Goal: Task Accomplishment & Management: Complete application form

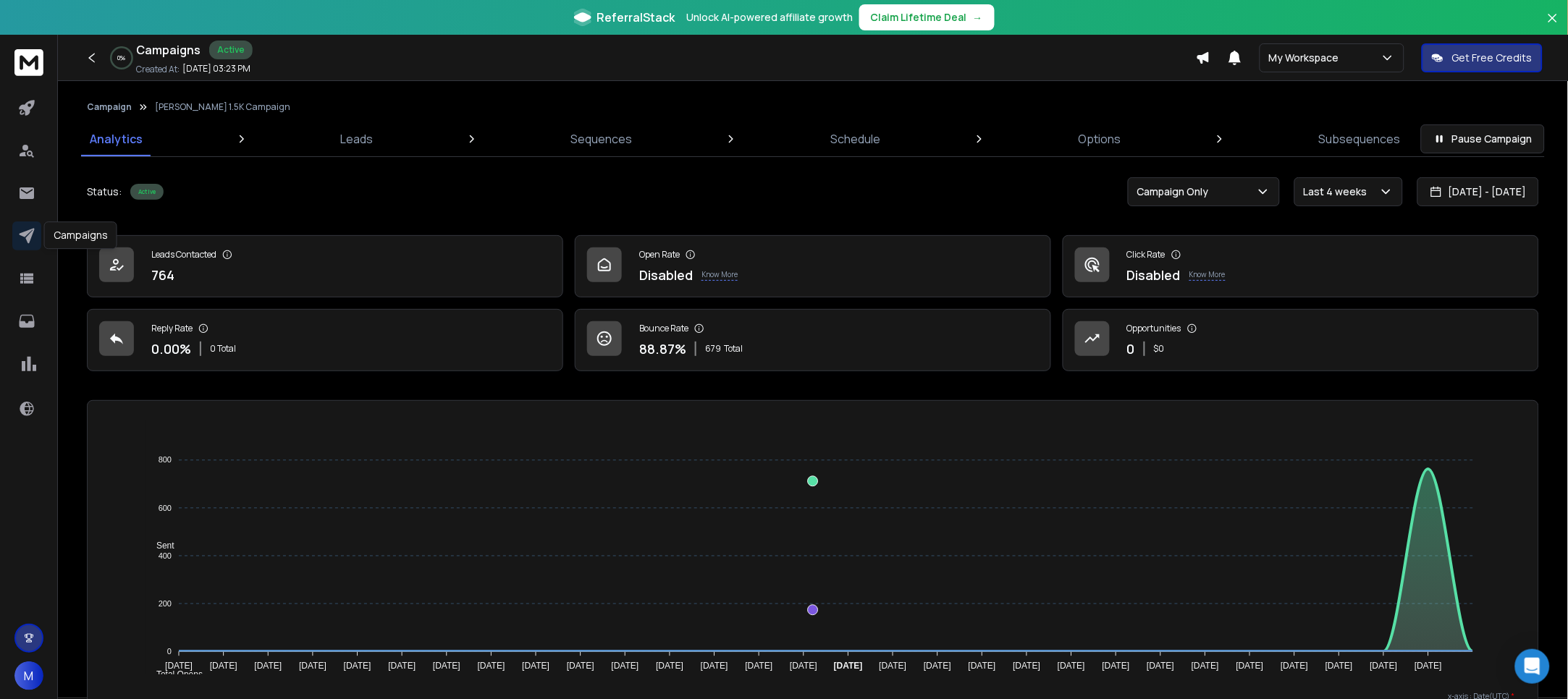
click at [20, 231] on icon at bounding box center [27, 236] width 18 height 18
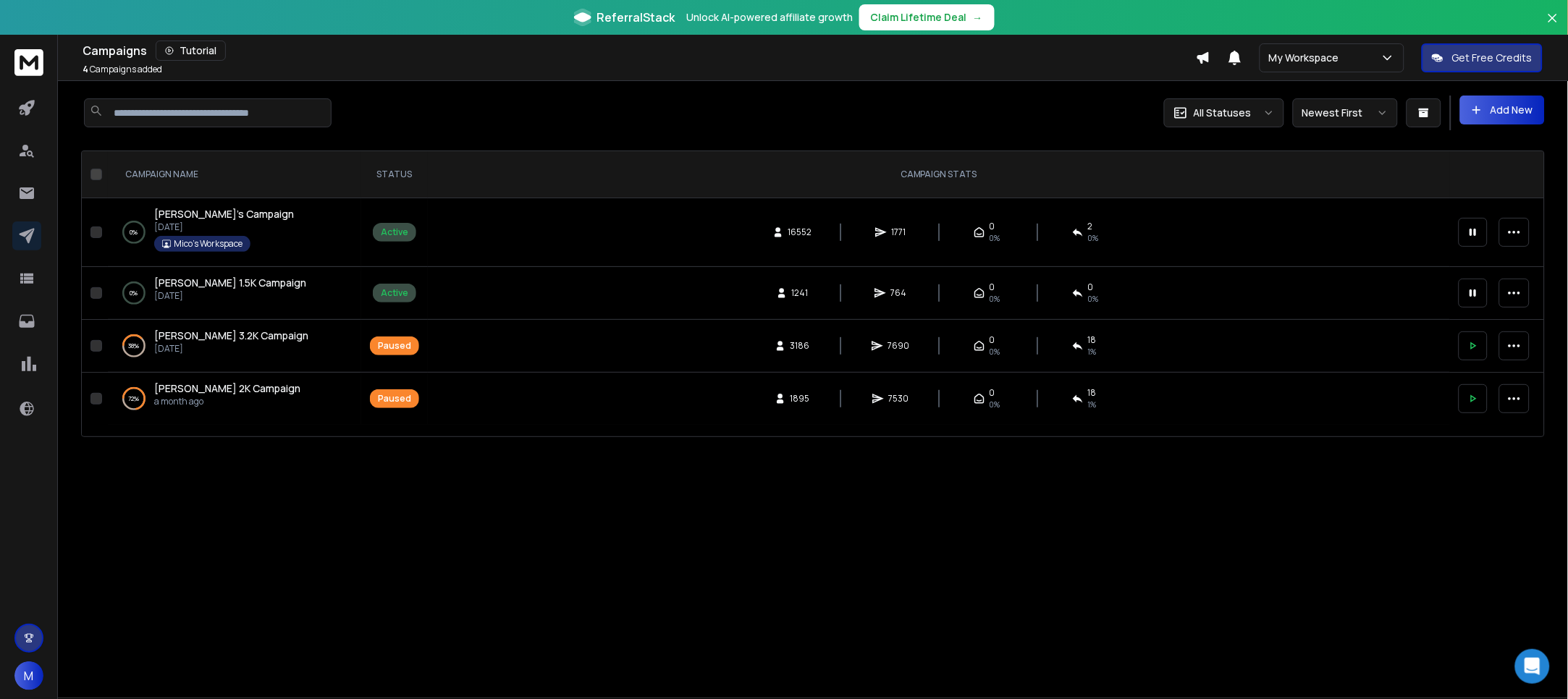
click at [1467, 286] on icon at bounding box center [1472, 292] width 13 height 13
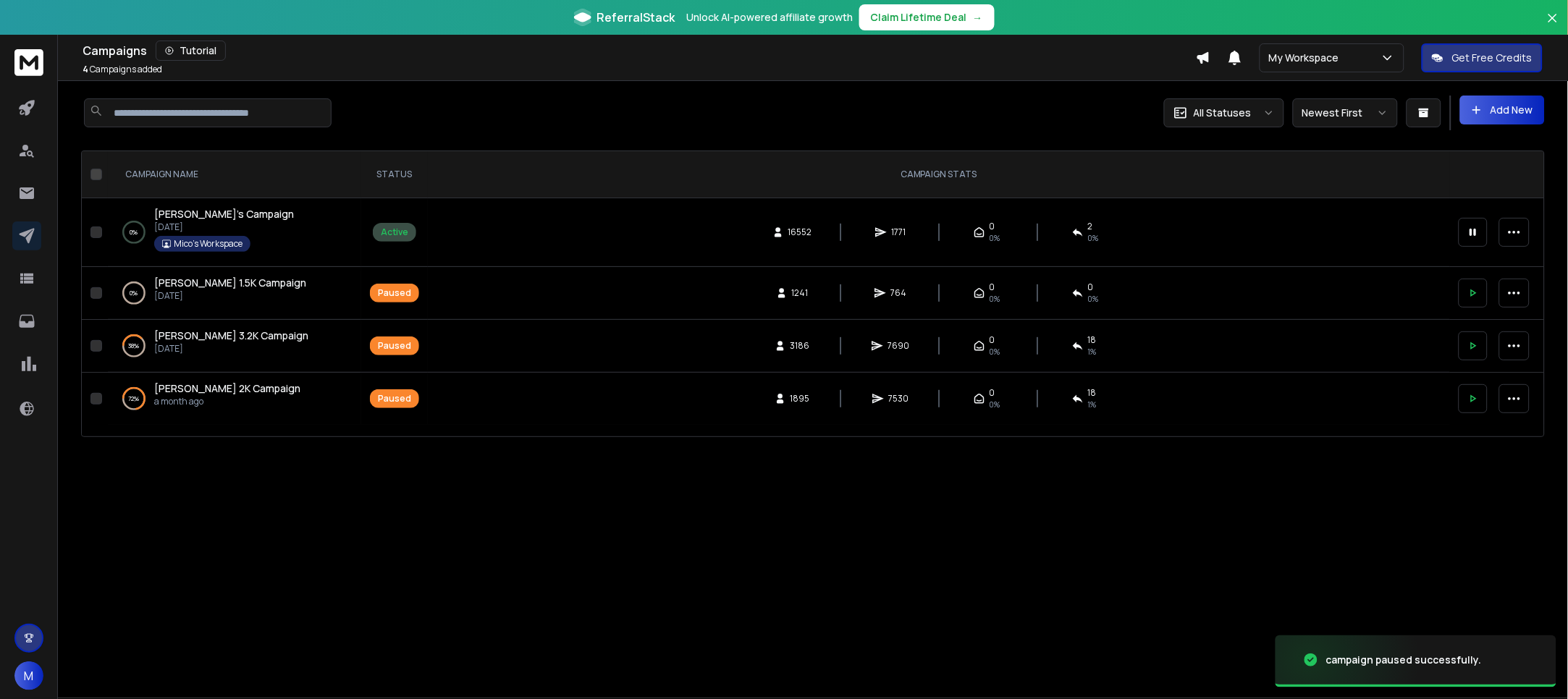
click at [1466, 344] on button at bounding box center [1472, 345] width 29 height 29
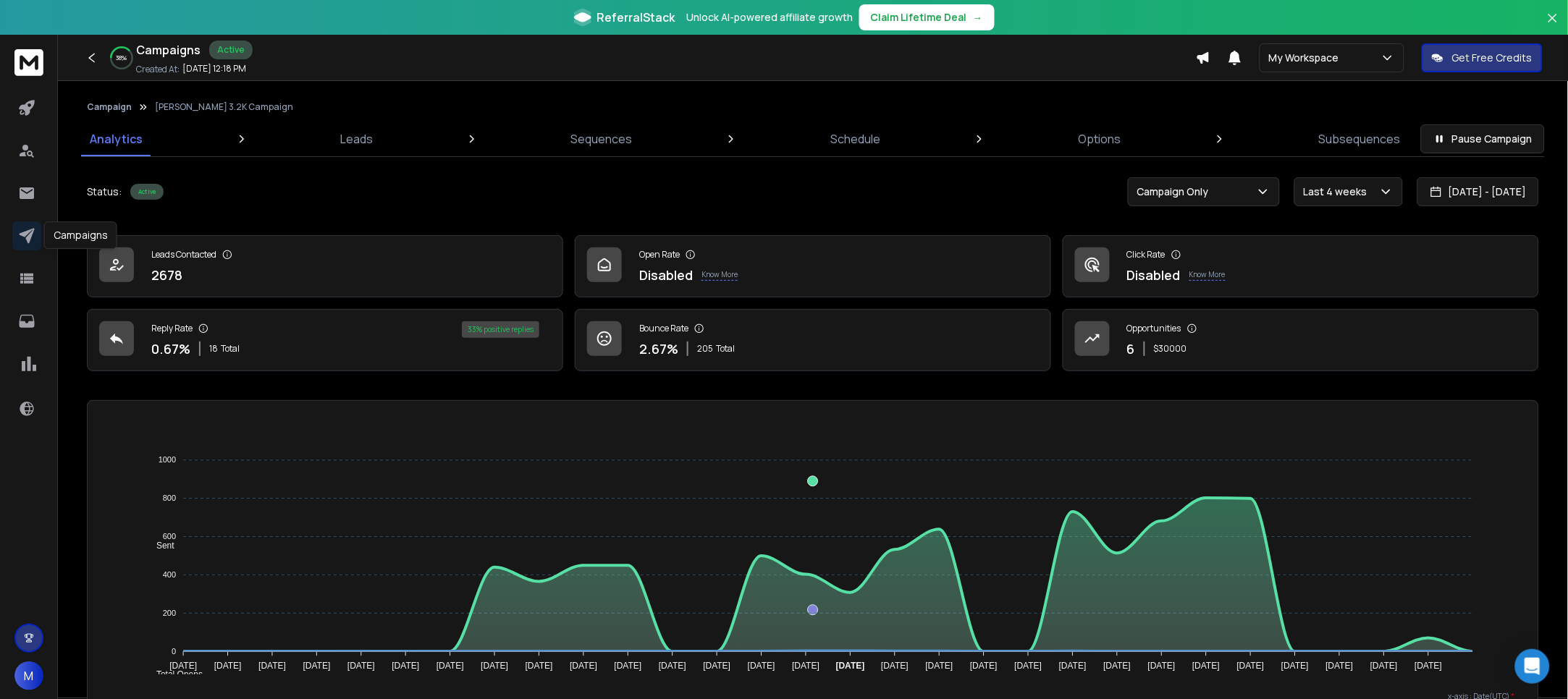
click at [18, 241] on icon at bounding box center [27, 236] width 18 height 18
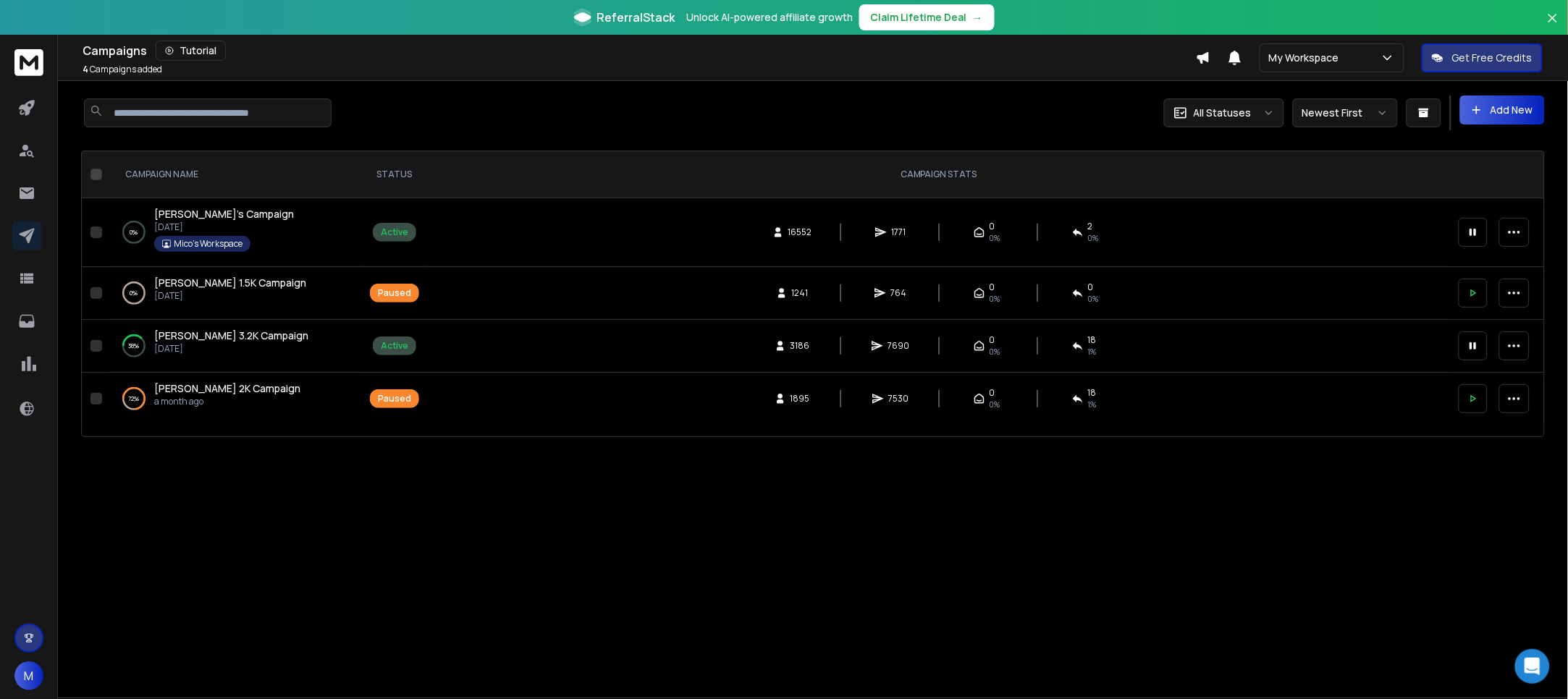
click at [216, 277] on span "[PERSON_NAME] 1.5K Campaign" at bounding box center [230, 283] width 152 height 14
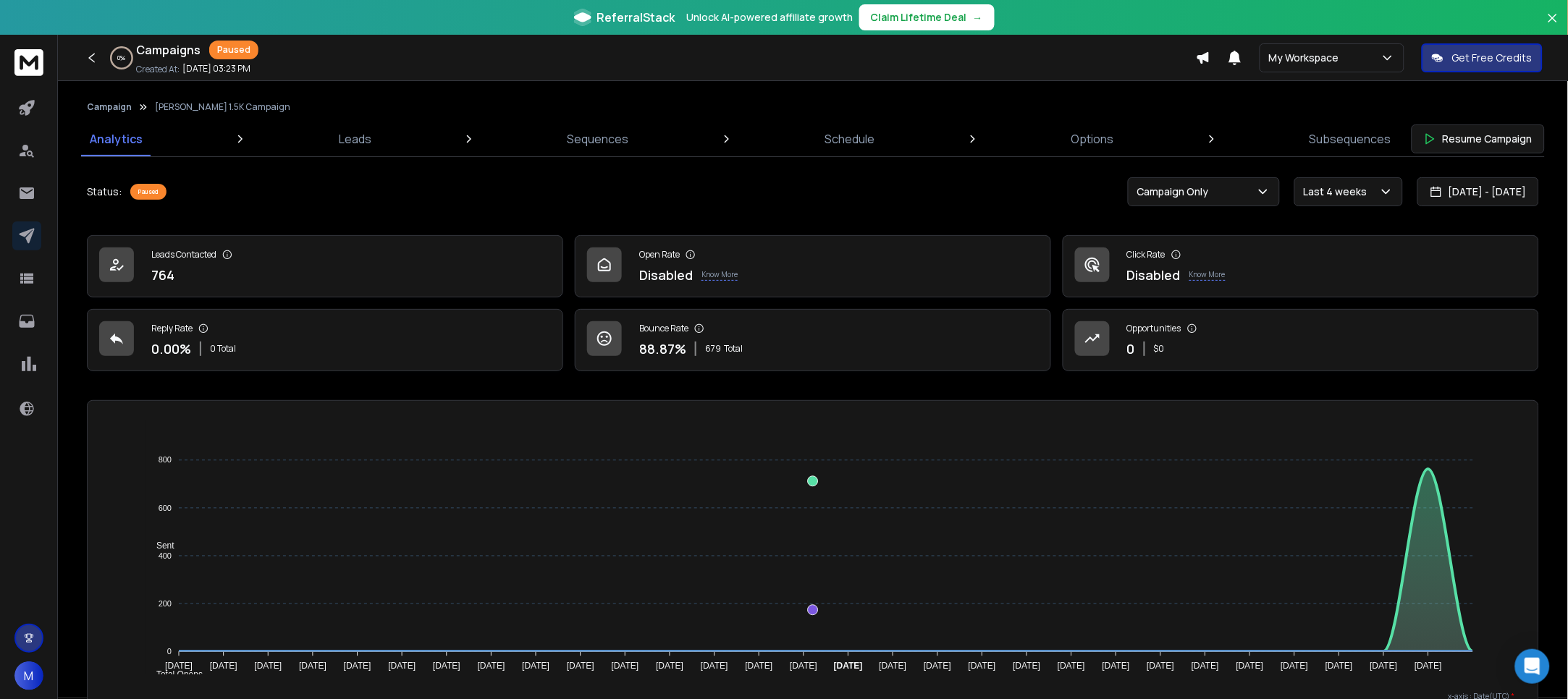
click at [724, 349] on span "Total" at bounding box center [733, 349] width 18 height 11
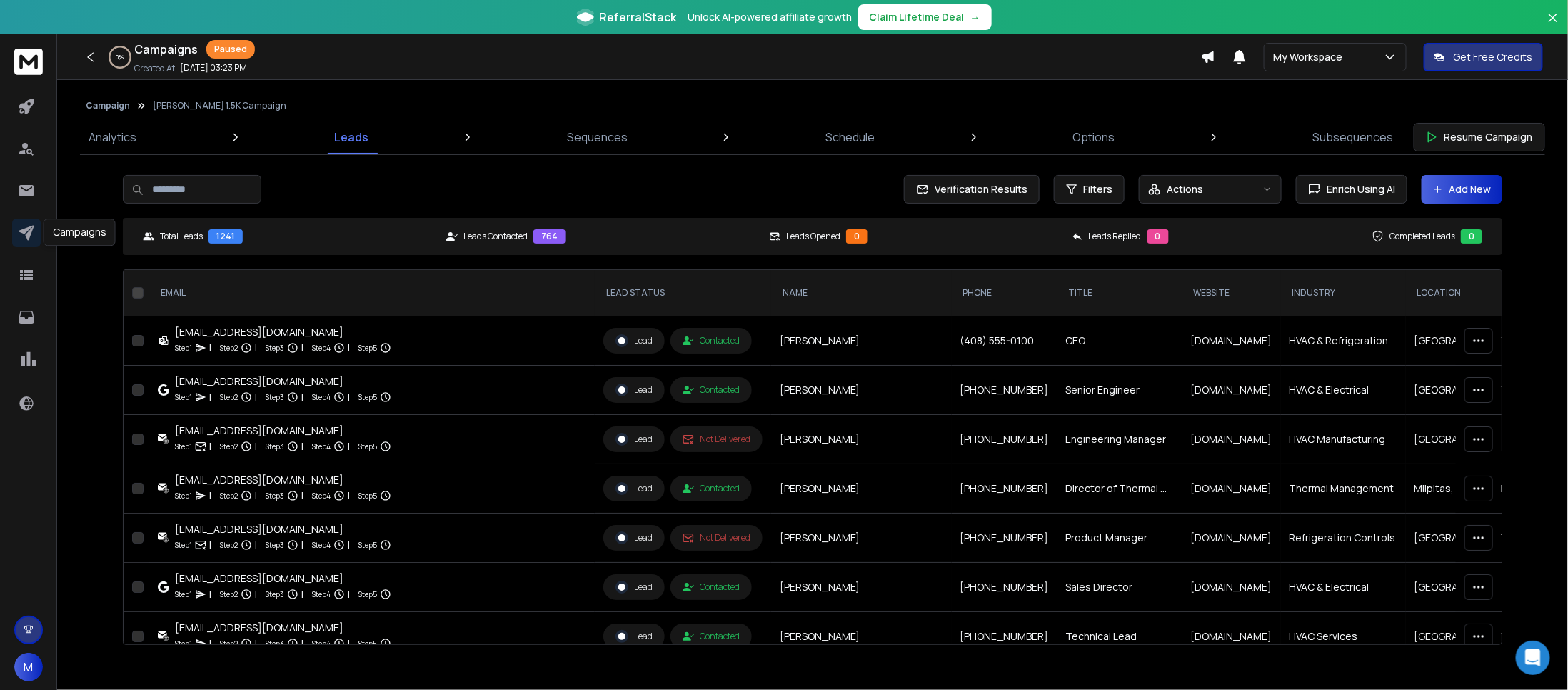
click at [26, 239] on icon at bounding box center [27, 233] width 17 height 17
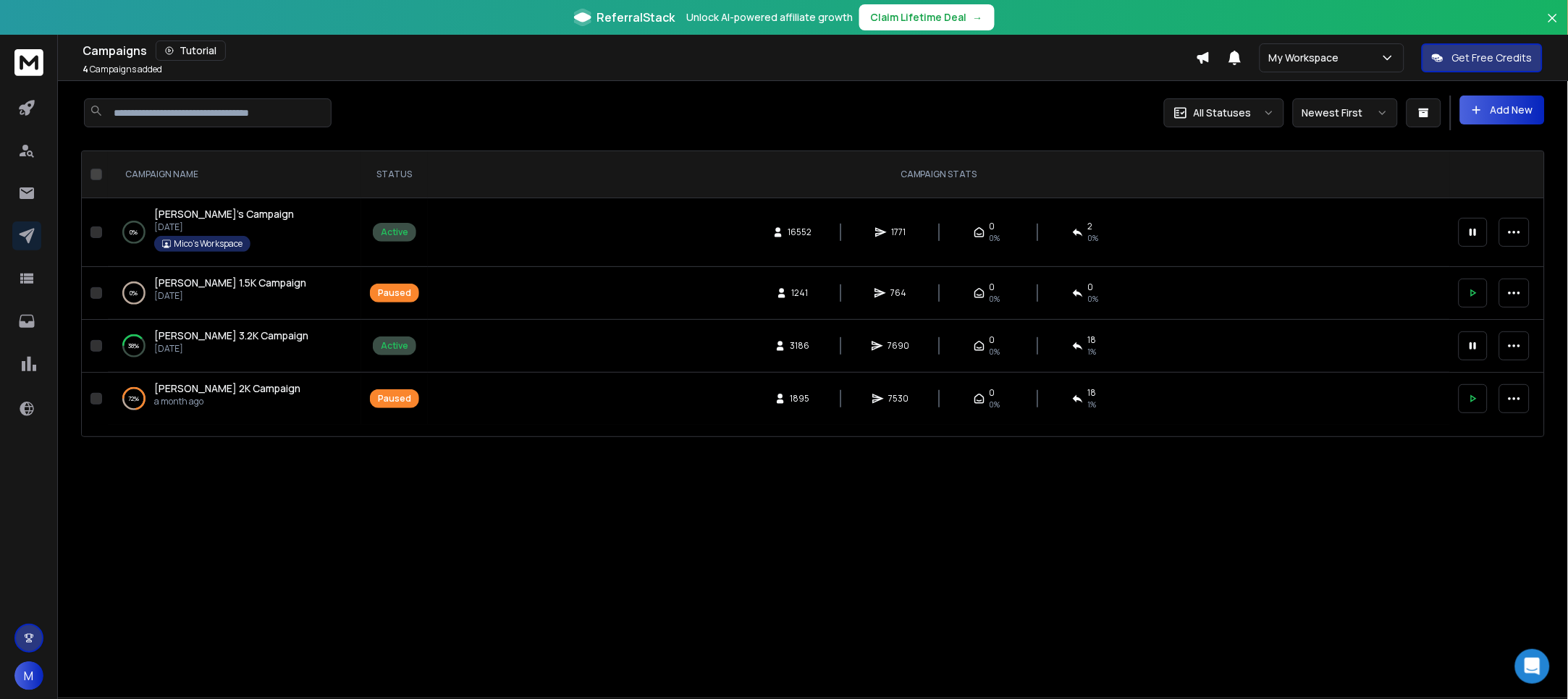
click at [1474, 292] on icon at bounding box center [1472, 292] width 13 height 13
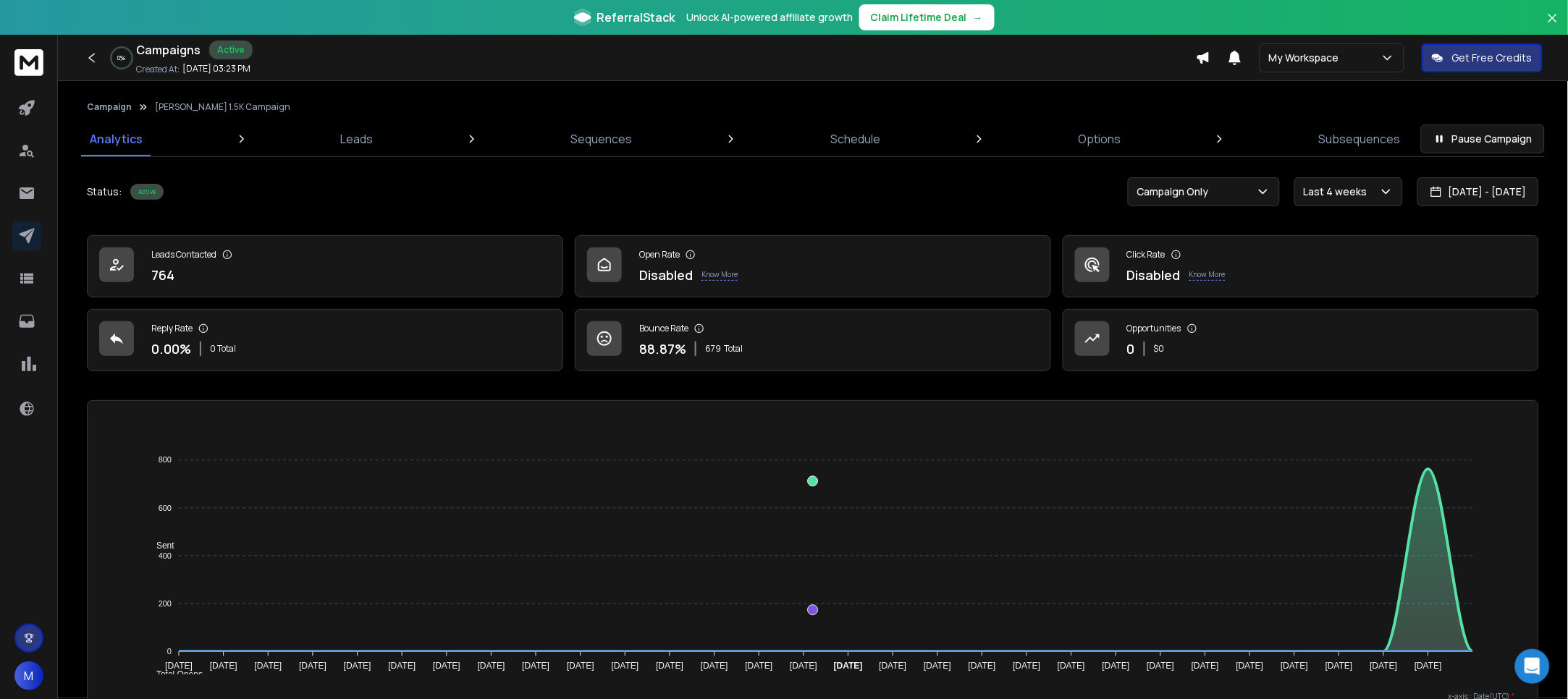
click at [27, 246] on link at bounding box center [26, 235] width 29 height 29
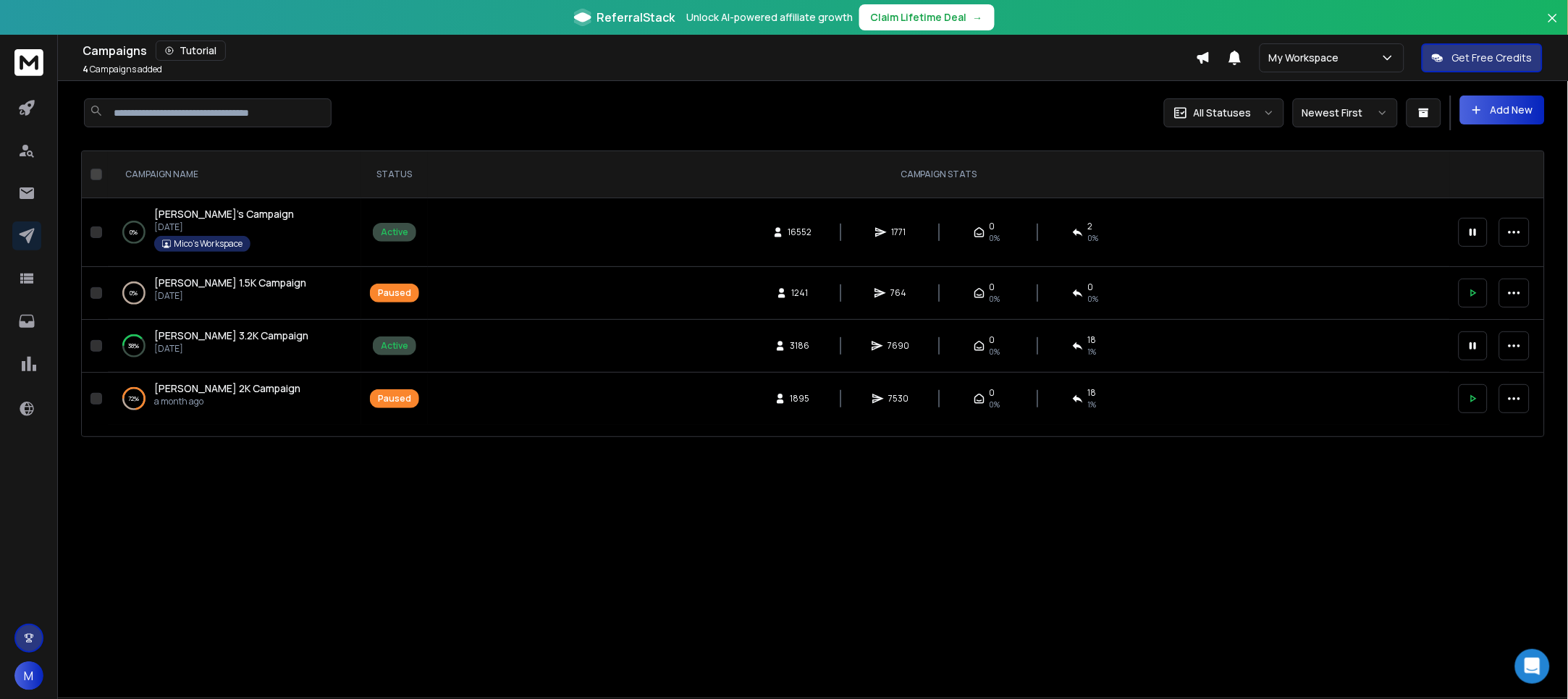
click at [1478, 393] on icon at bounding box center [1472, 399] width 13 height 13
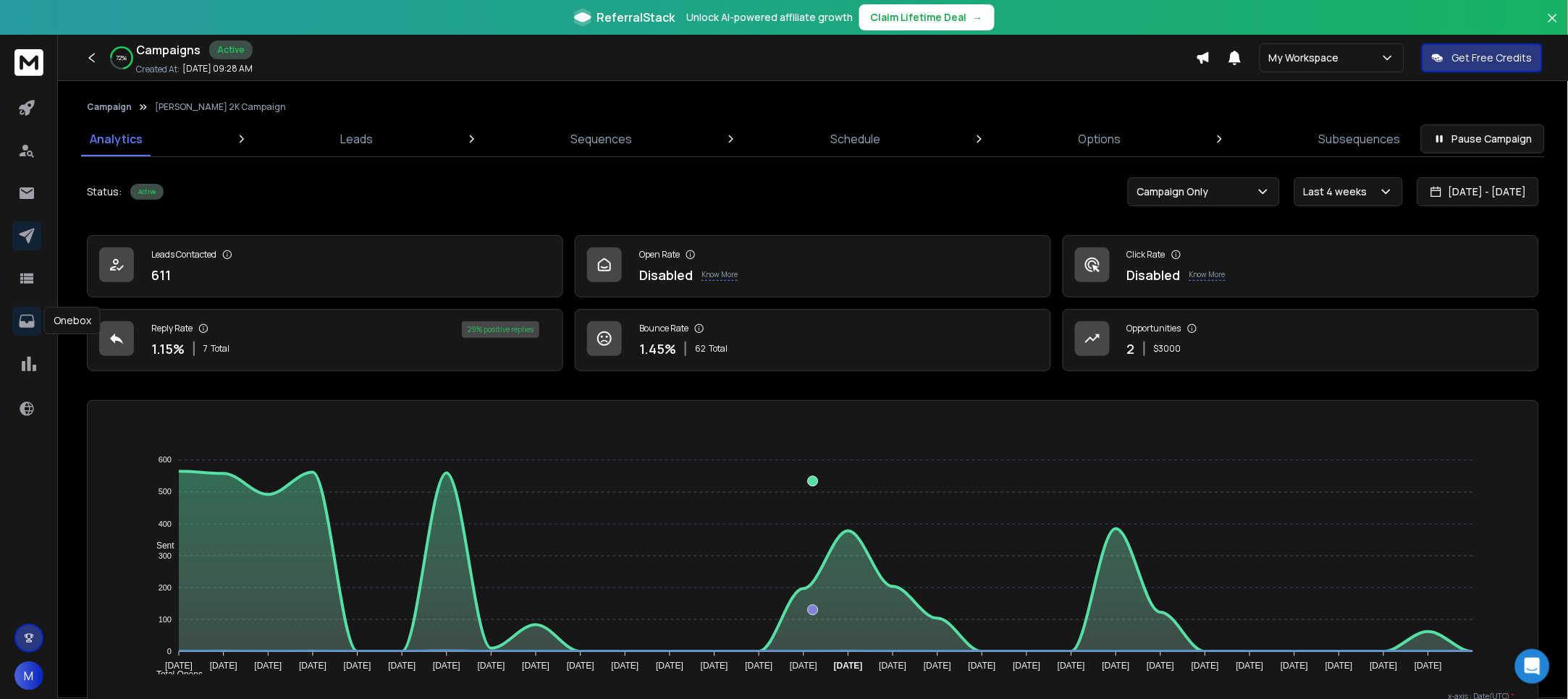
click at [32, 308] on link at bounding box center [26, 321] width 29 height 29
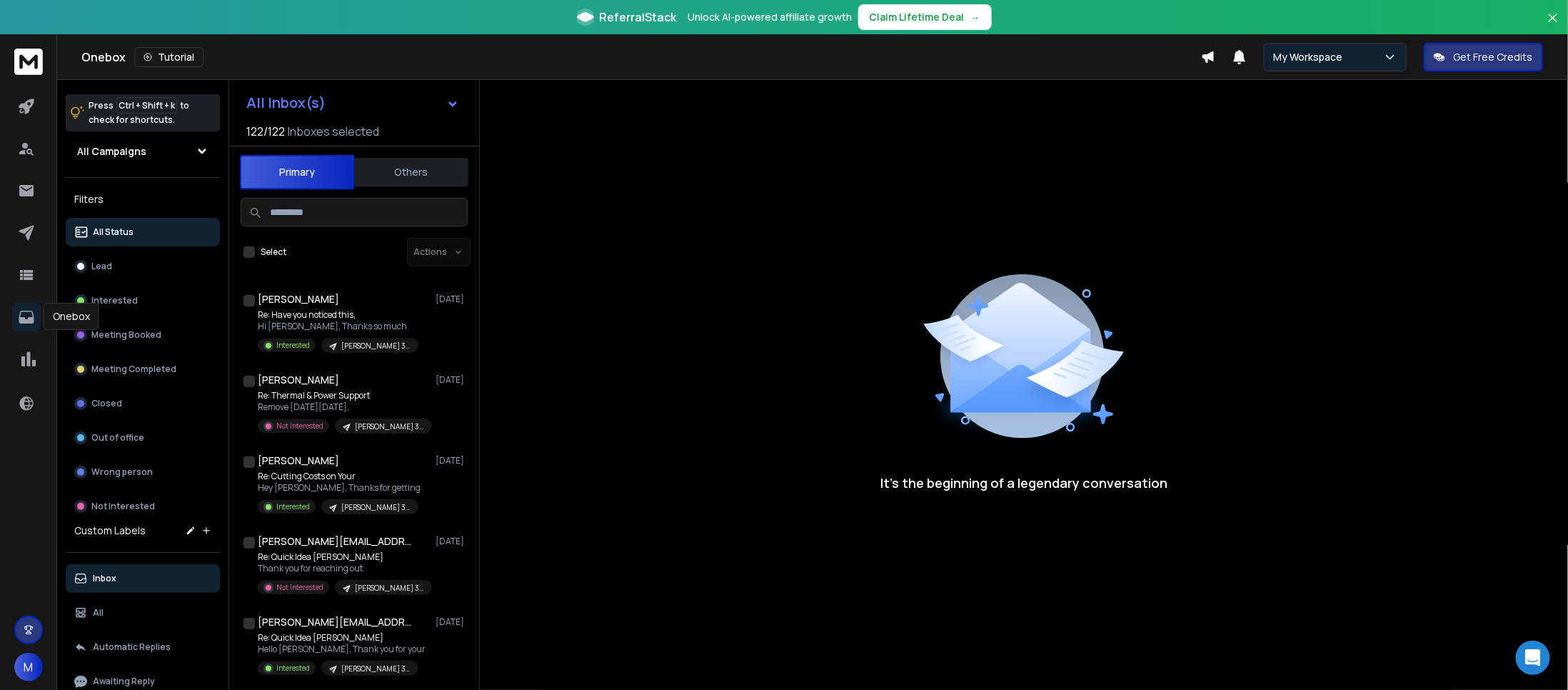
click at [1346, 59] on p "My Workspace" at bounding box center [1310, 57] width 75 height 14
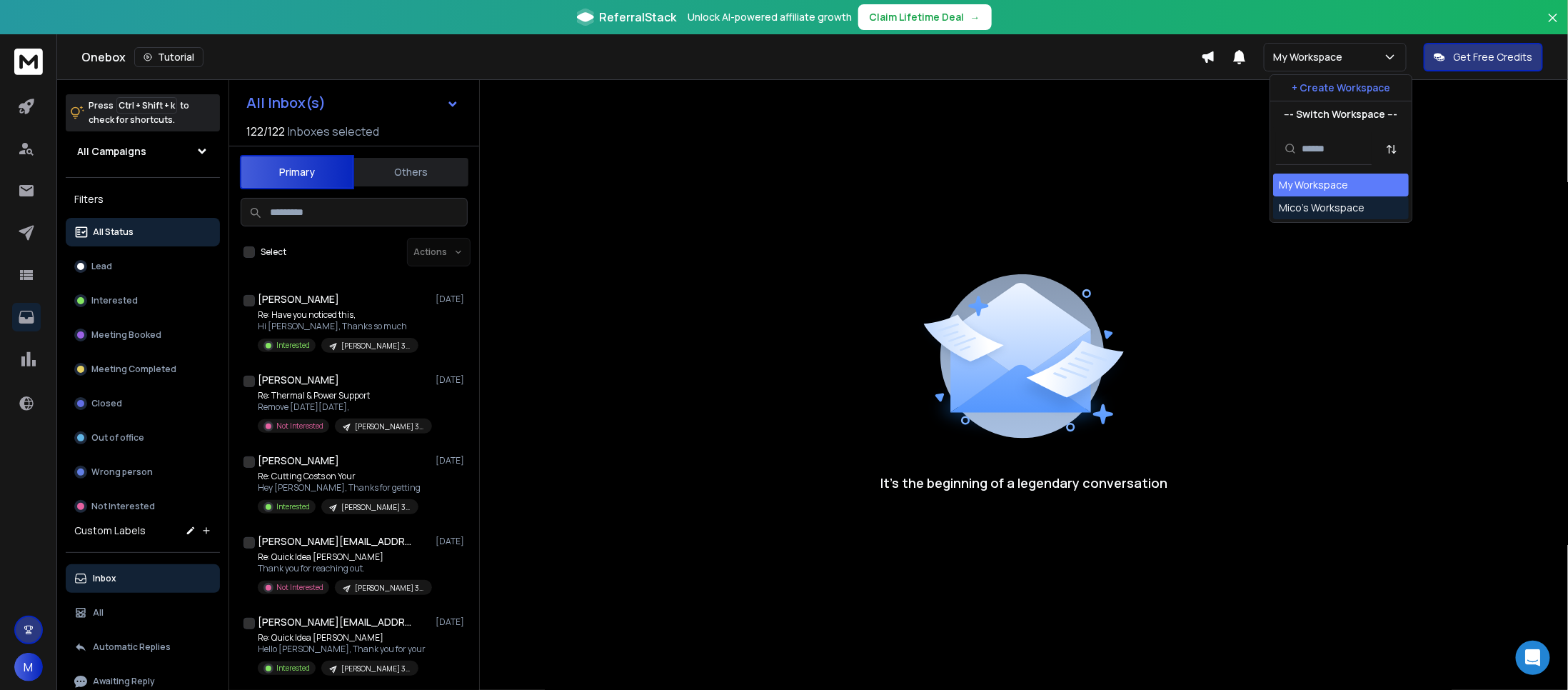
click at [1337, 205] on div "Mico's Workspace" at bounding box center [1321, 208] width 86 height 14
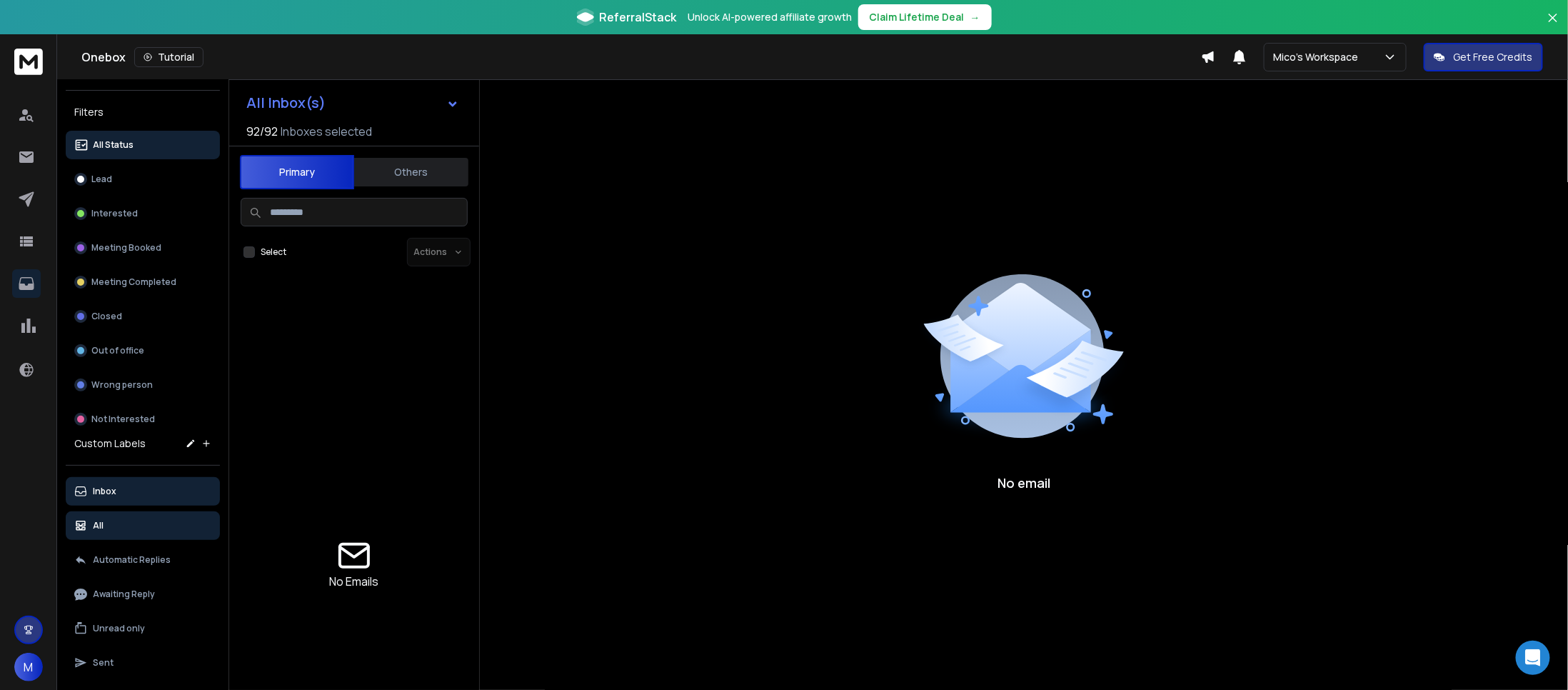
scroll to position [174, 0]
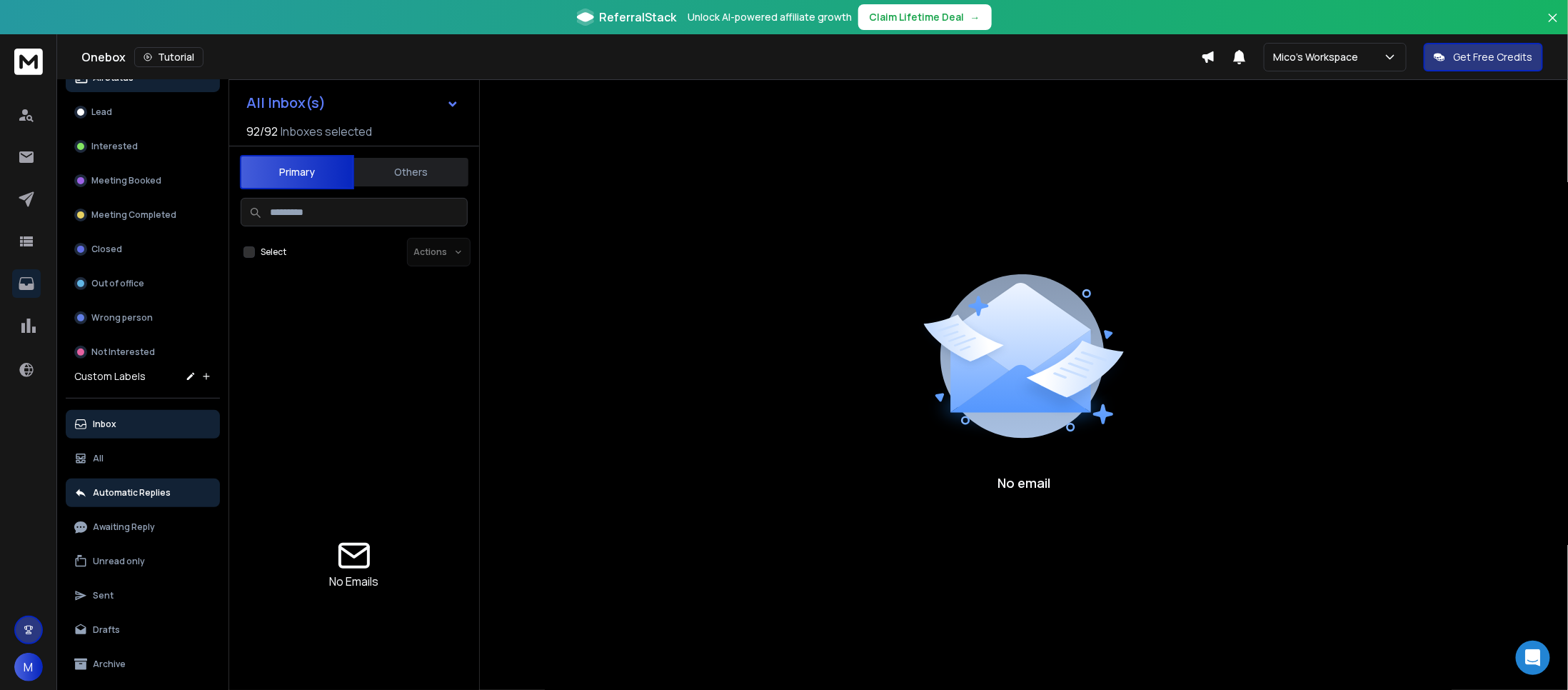
click at [135, 485] on div "Automatic Replies" at bounding box center [122, 493] width 96 height 17
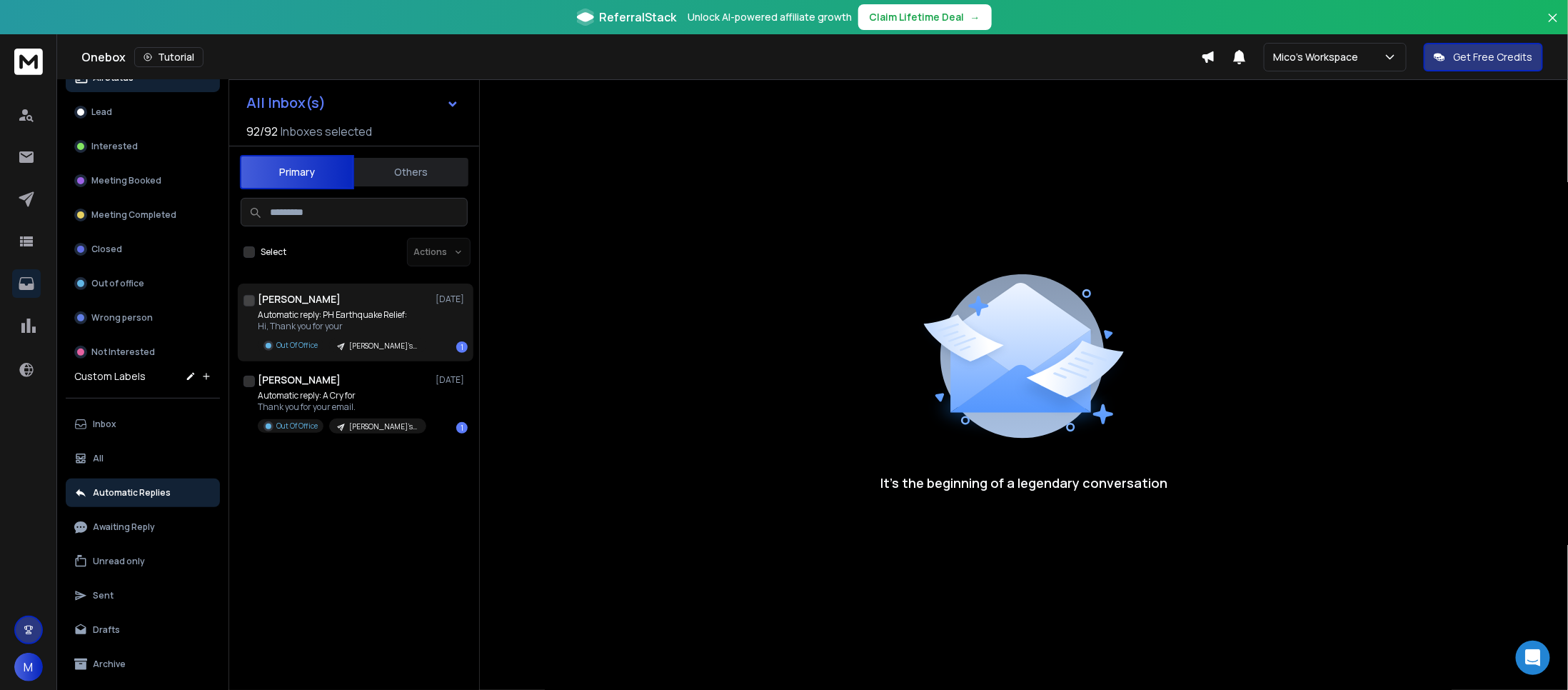
click at [428, 294] on div "Carrie DiMarzio 14 Oct" at bounding box center [362, 299] width 210 height 14
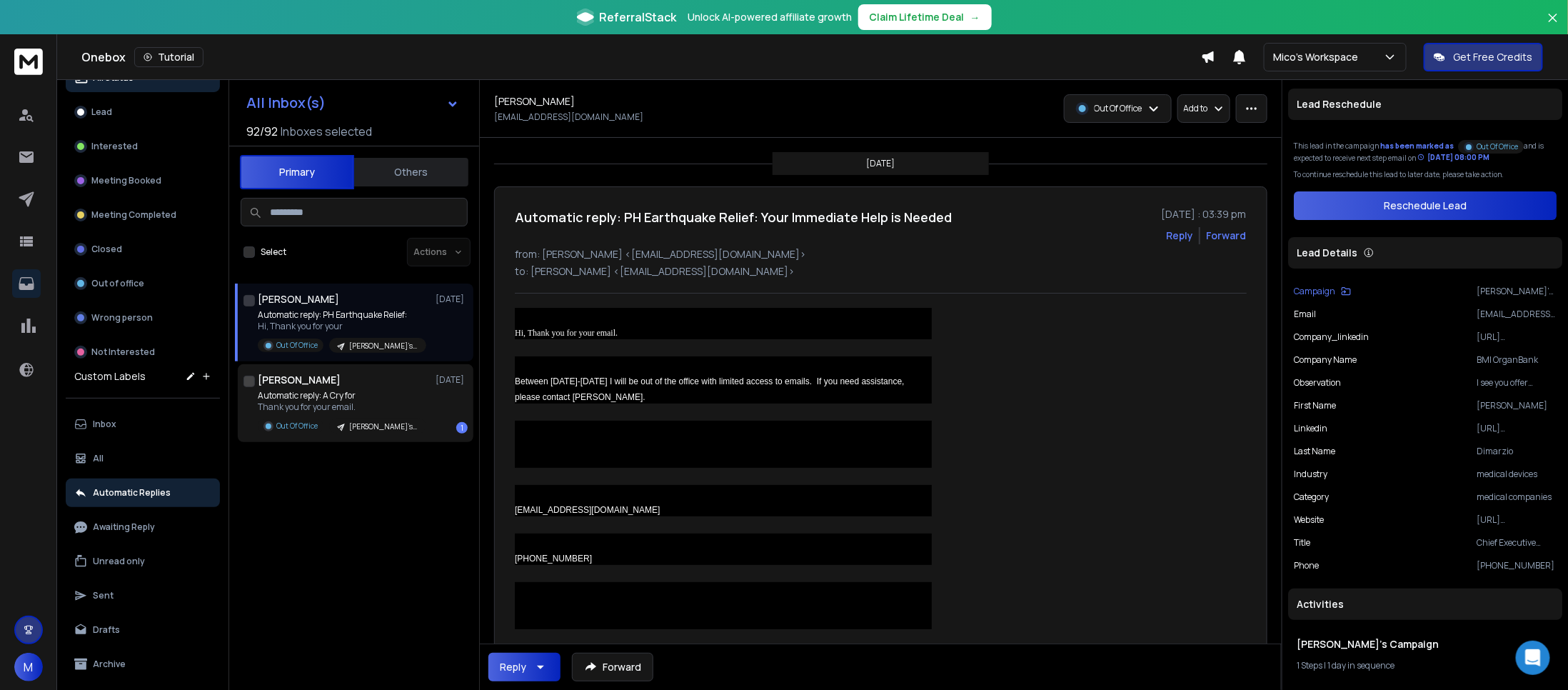
click at [409, 376] on div "Ian Simmons 14 Oct" at bounding box center [362, 380] width 210 height 14
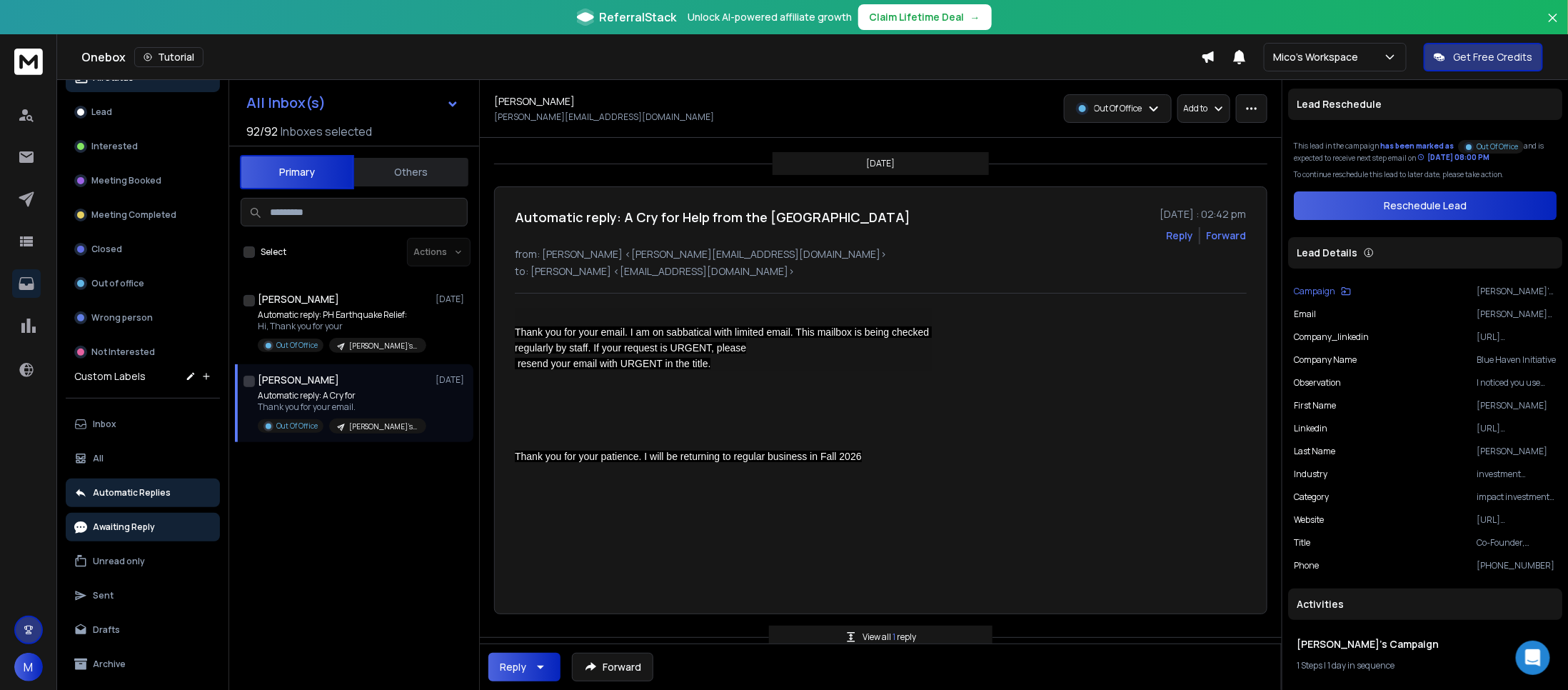
click at [150, 513] on button "Awaiting Reply" at bounding box center [143, 527] width 154 height 29
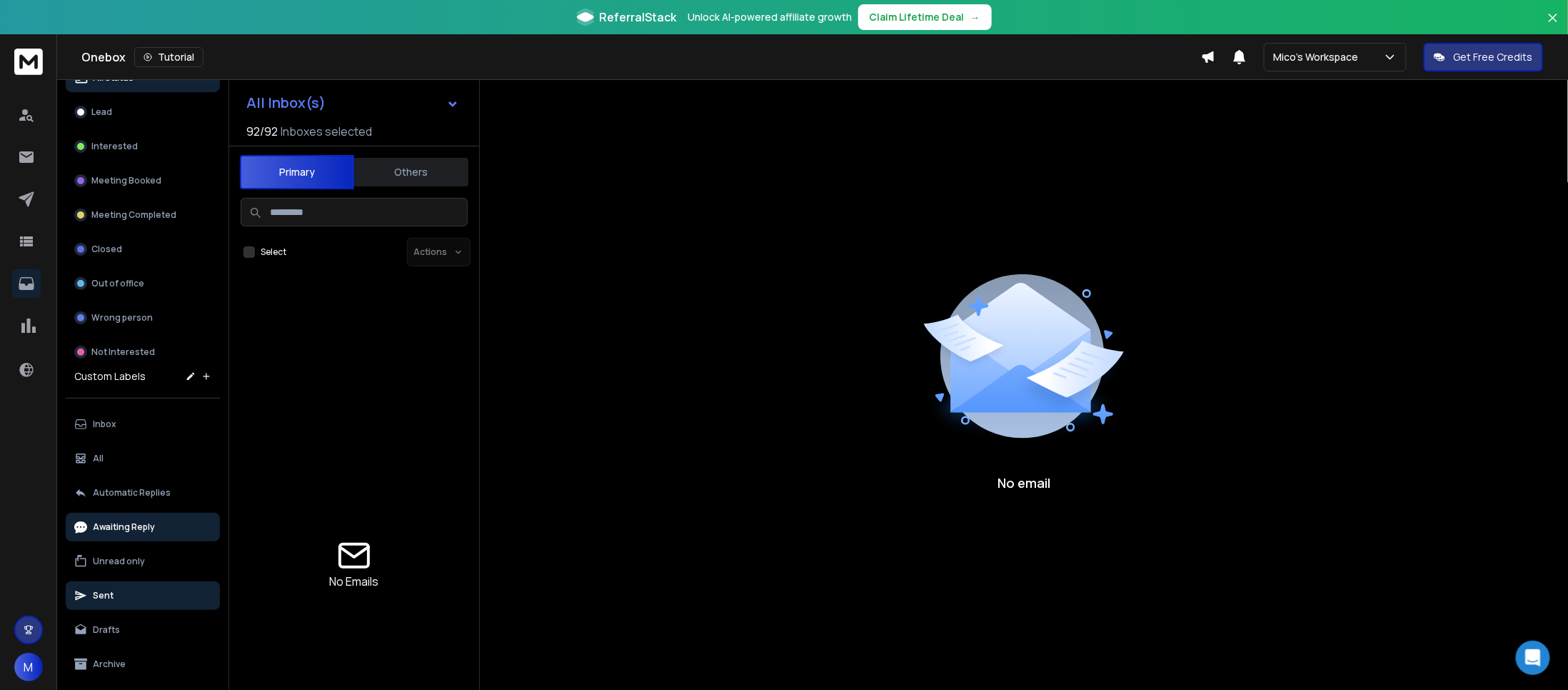
click at [134, 582] on button "Sent" at bounding box center [143, 596] width 154 height 29
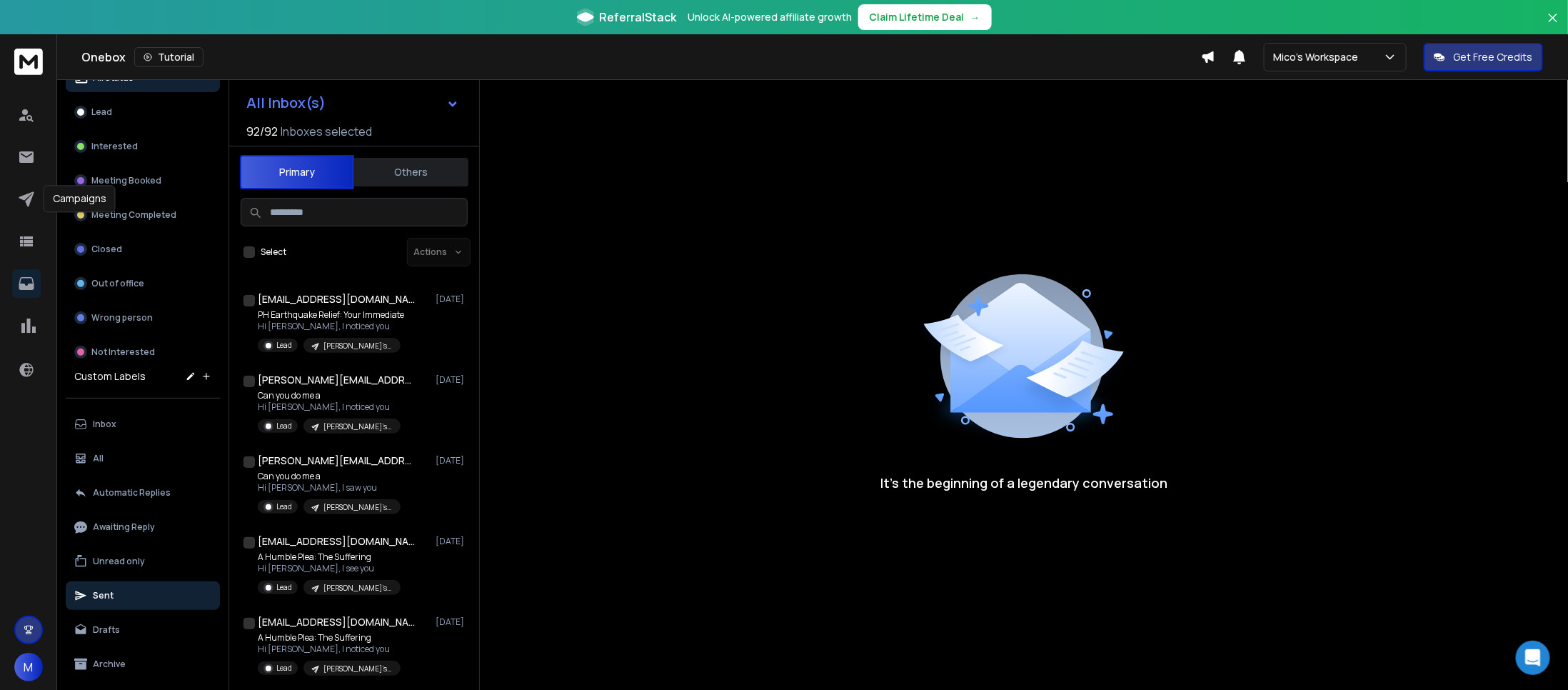
click at [31, 177] on div at bounding box center [29, 240] width 33 height 297
click at [27, 186] on link at bounding box center [26, 199] width 29 height 29
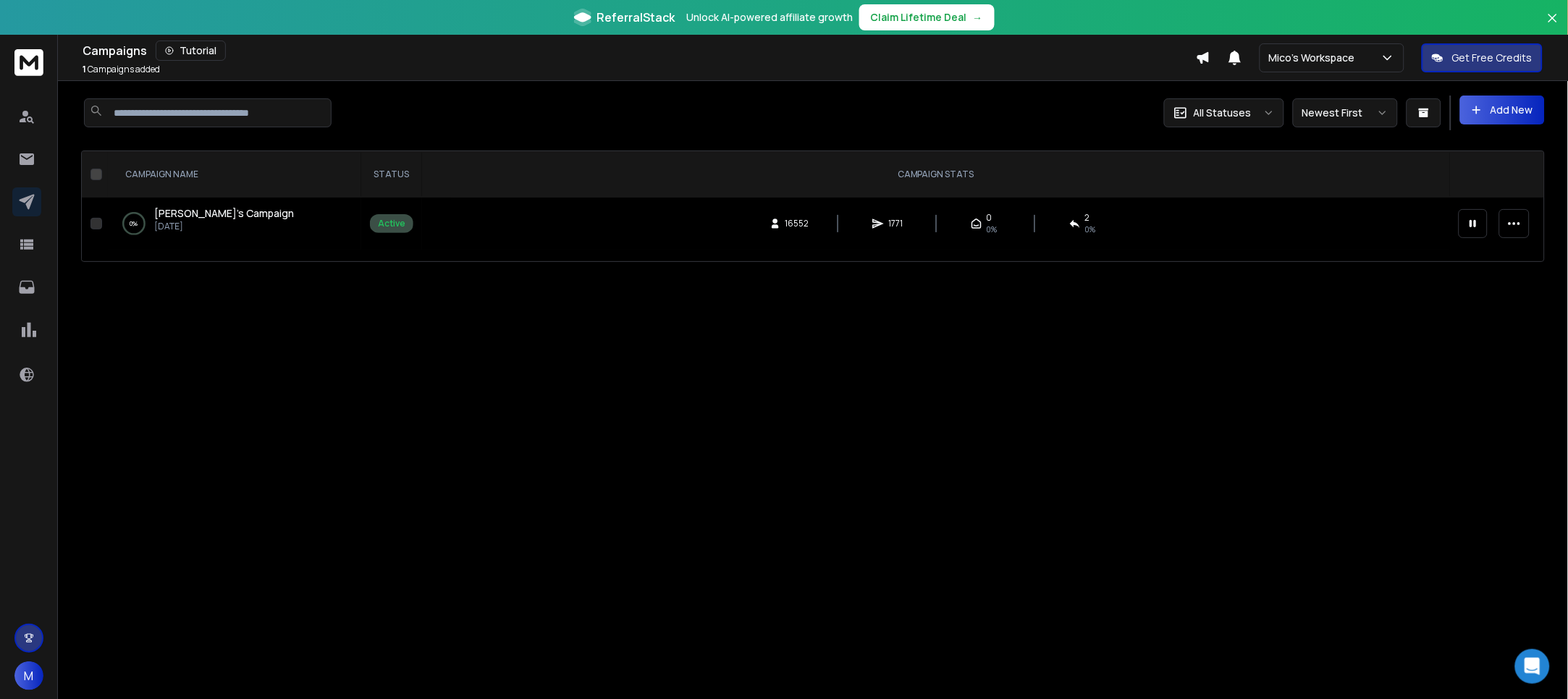
click at [203, 206] on span "[PERSON_NAME]'s Campaign" at bounding box center [224, 213] width 140 height 14
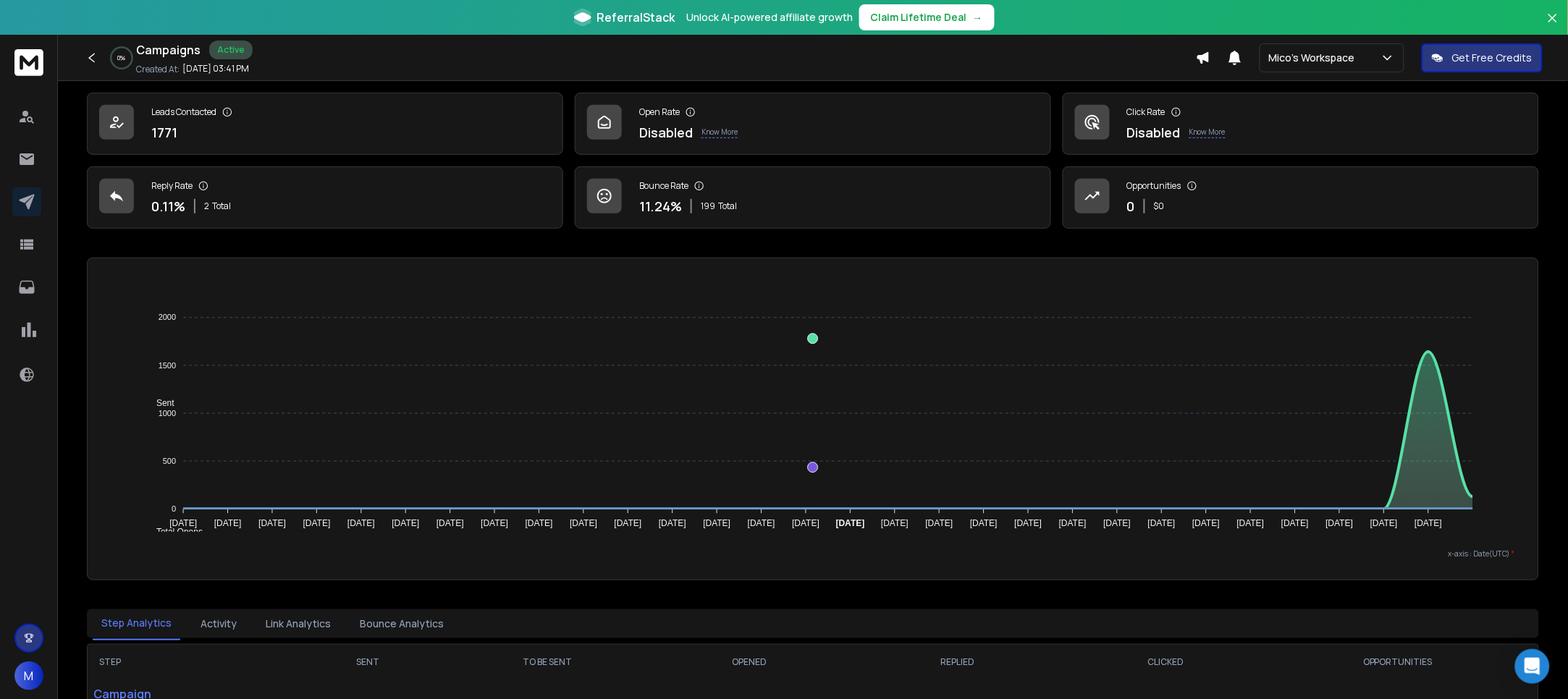
scroll to position [145, 0]
click at [14, 193] on link at bounding box center [26, 201] width 29 height 29
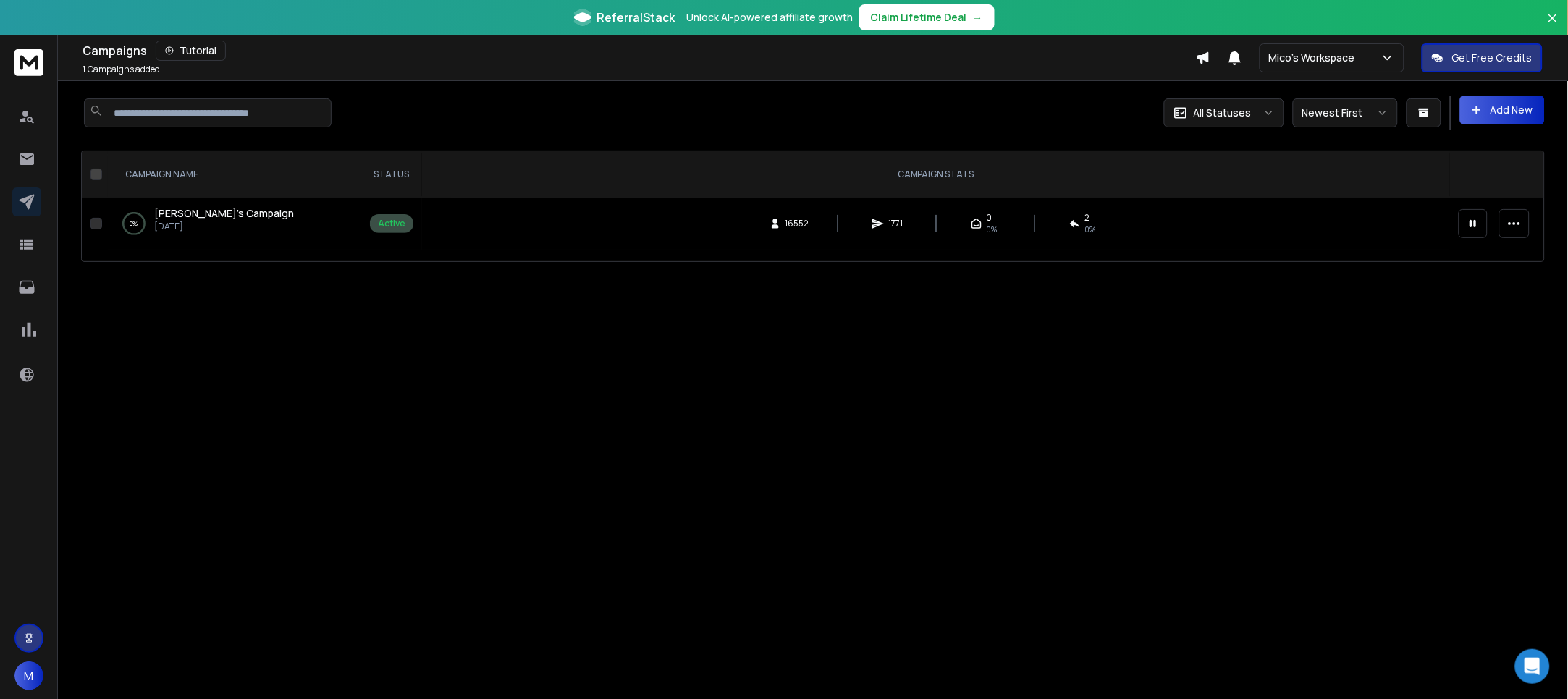
click at [204, 206] on span "[PERSON_NAME]'s Campaign" at bounding box center [224, 213] width 140 height 14
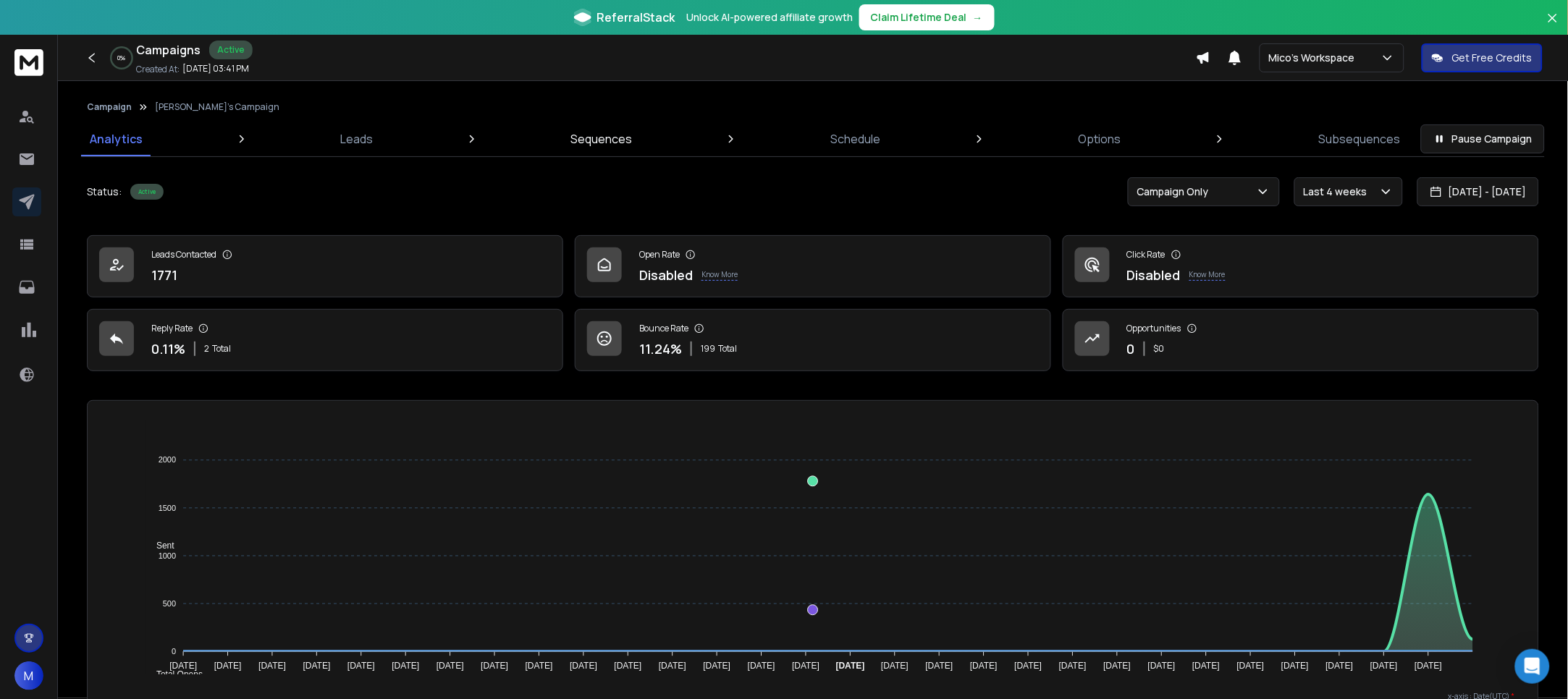
click at [609, 133] on p "Sequences" at bounding box center [602, 139] width 61 height 18
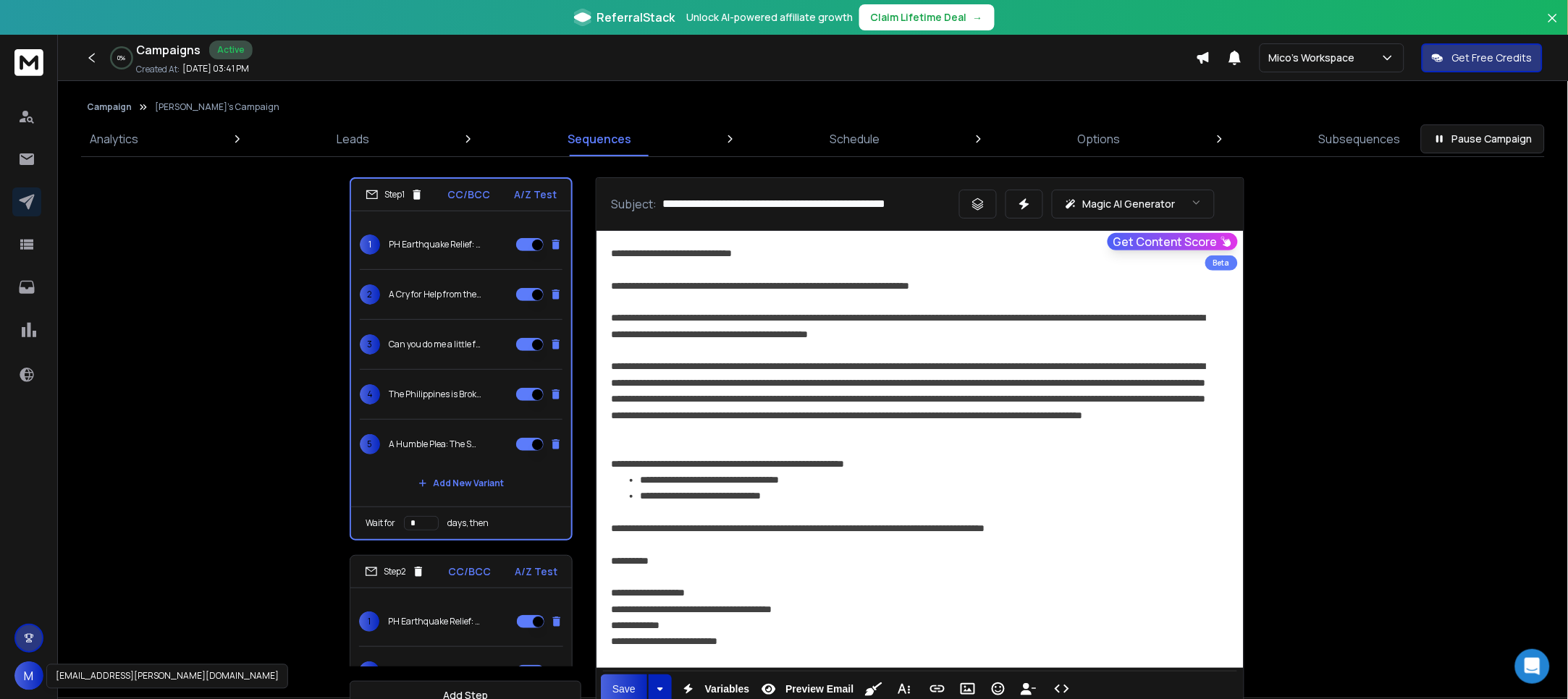
click at [23, 674] on span "M" at bounding box center [28, 675] width 29 height 29
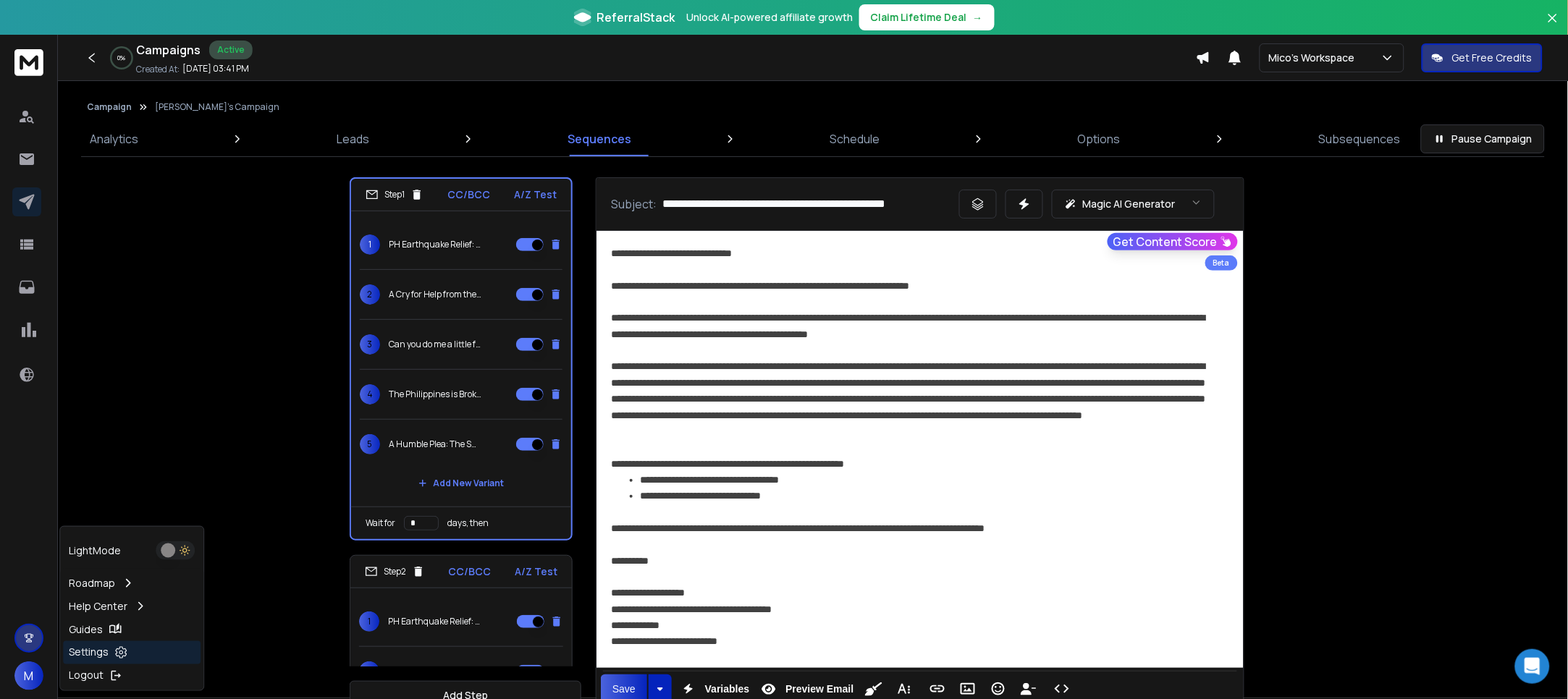
click at [90, 652] on p "Settings" at bounding box center [88, 652] width 40 height 14
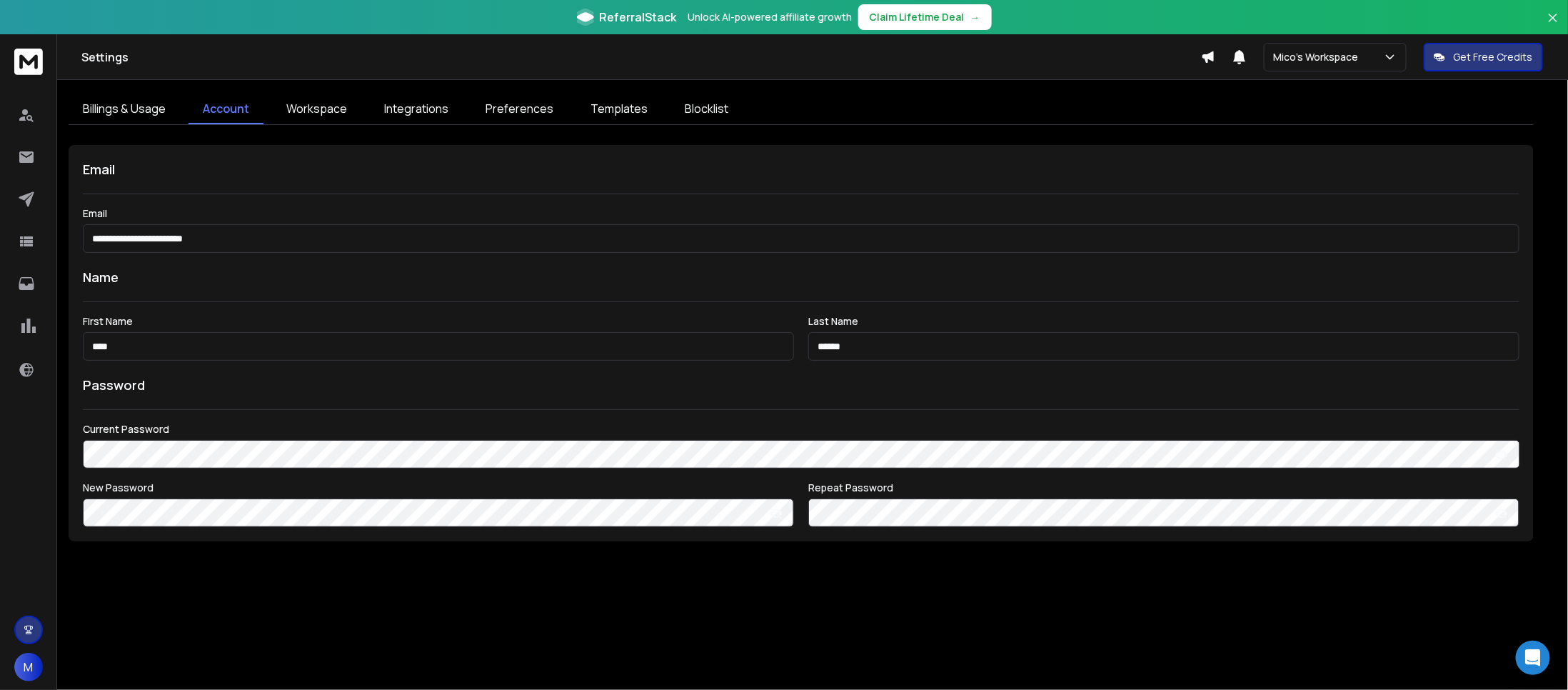
click at [107, 104] on link "Billings & Usage" at bounding box center [124, 109] width 112 height 30
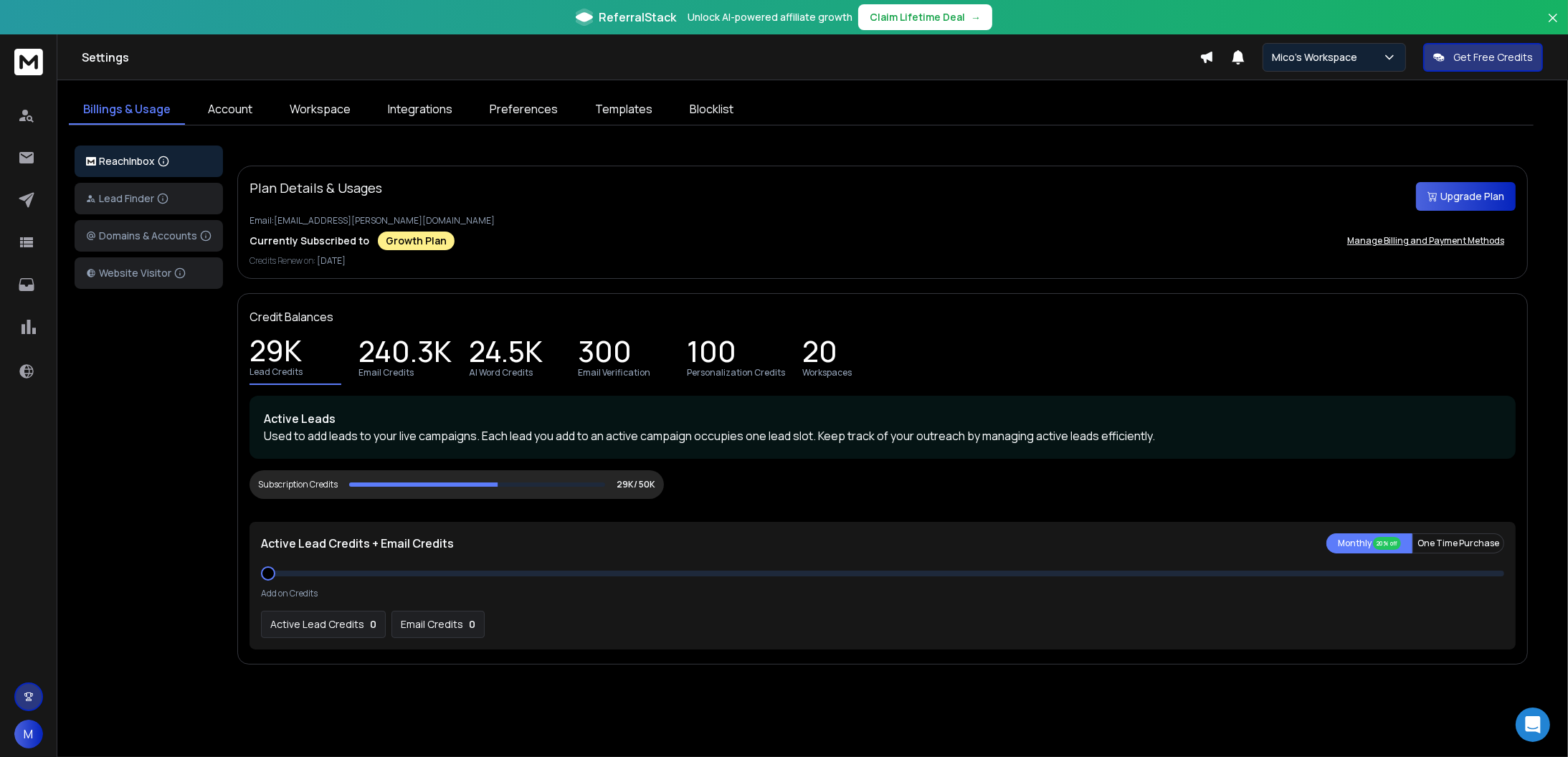
click at [1350, 62] on p "Mico's Workspace" at bounding box center [1317, 57] width 91 height 14
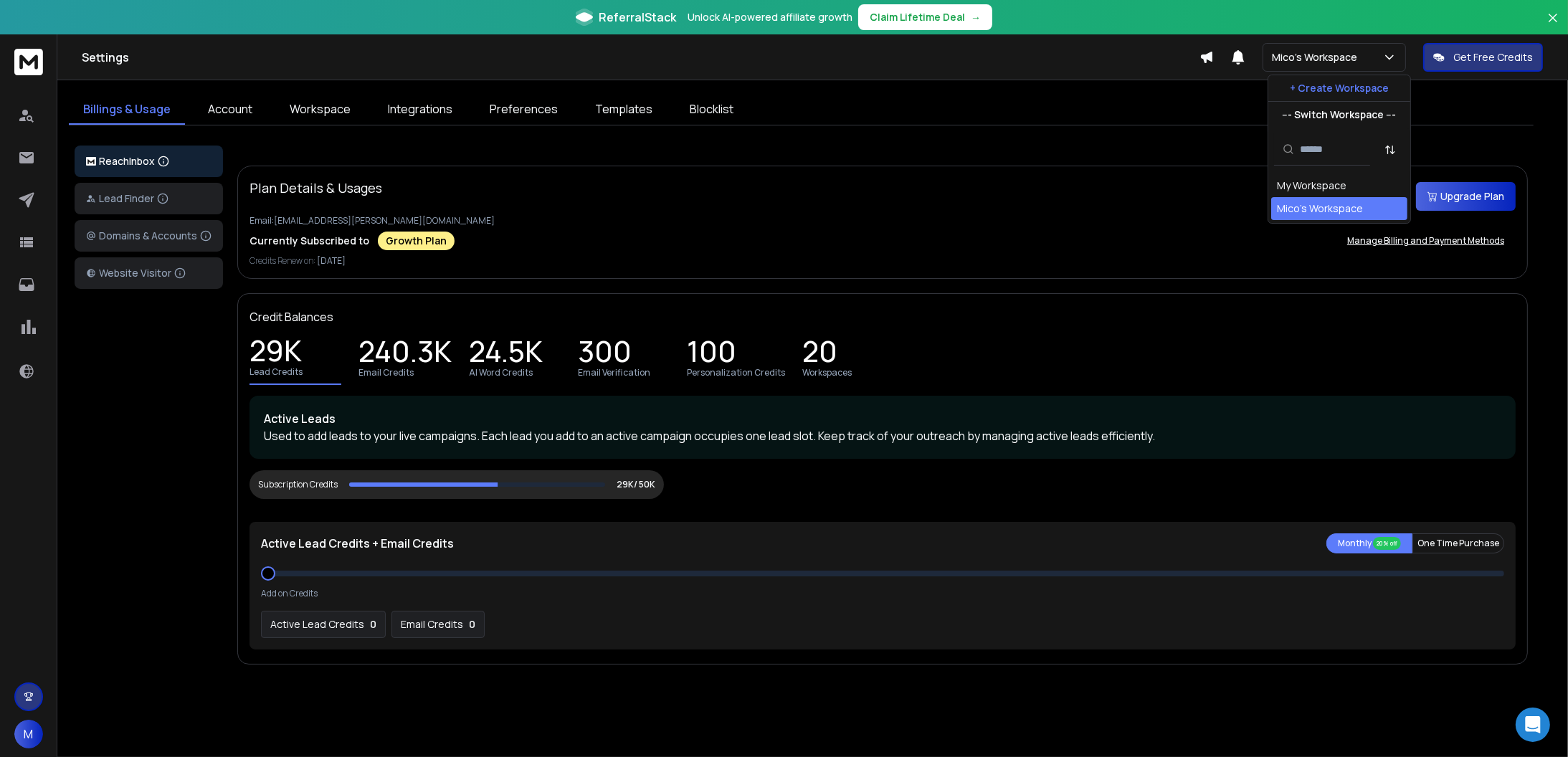
click at [1335, 209] on div "Mico's Workspace" at bounding box center [1320, 209] width 86 height 14
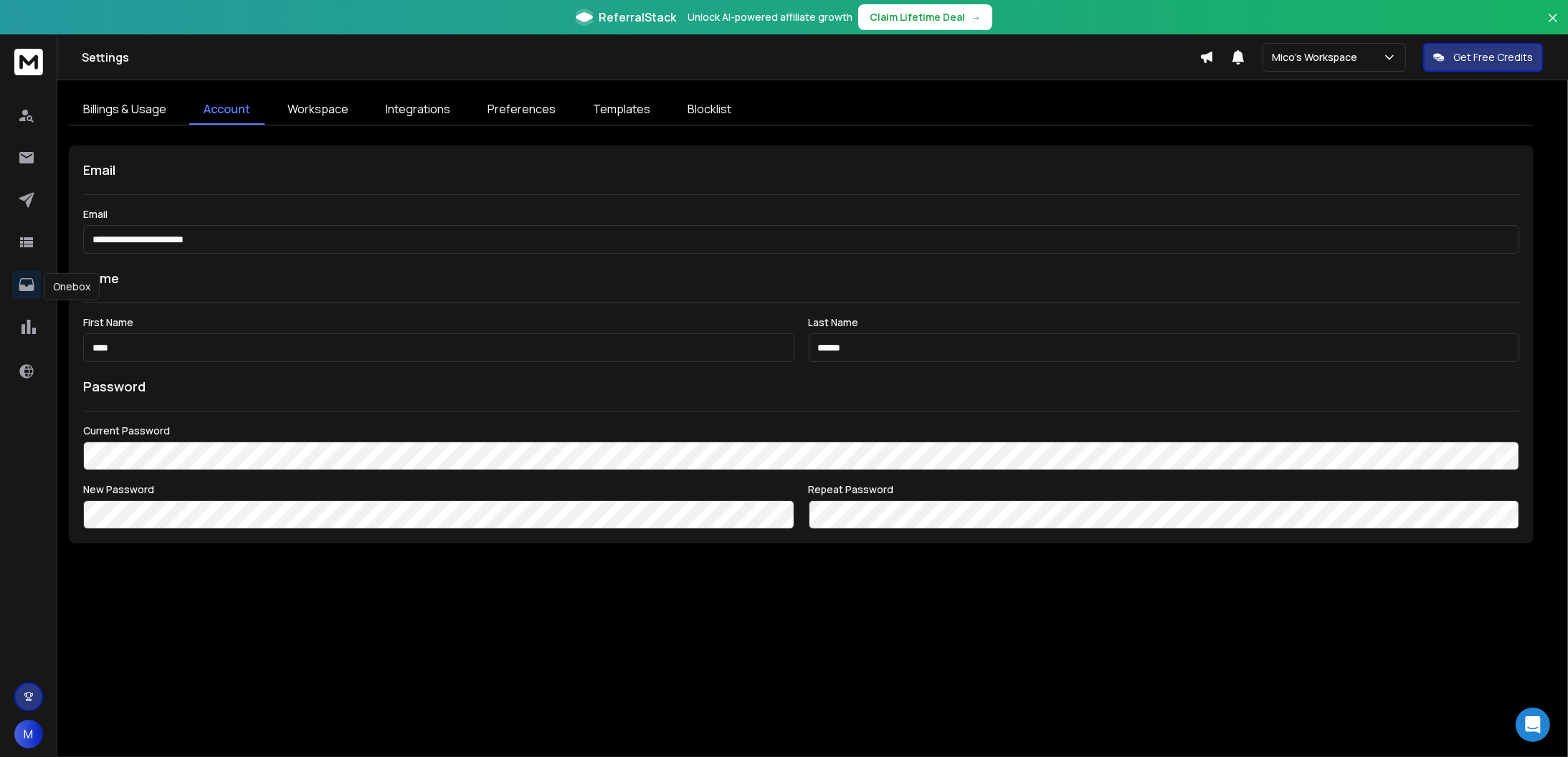
click at [30, 285] on icon at bounding box center [27, 285] width 17 height 17
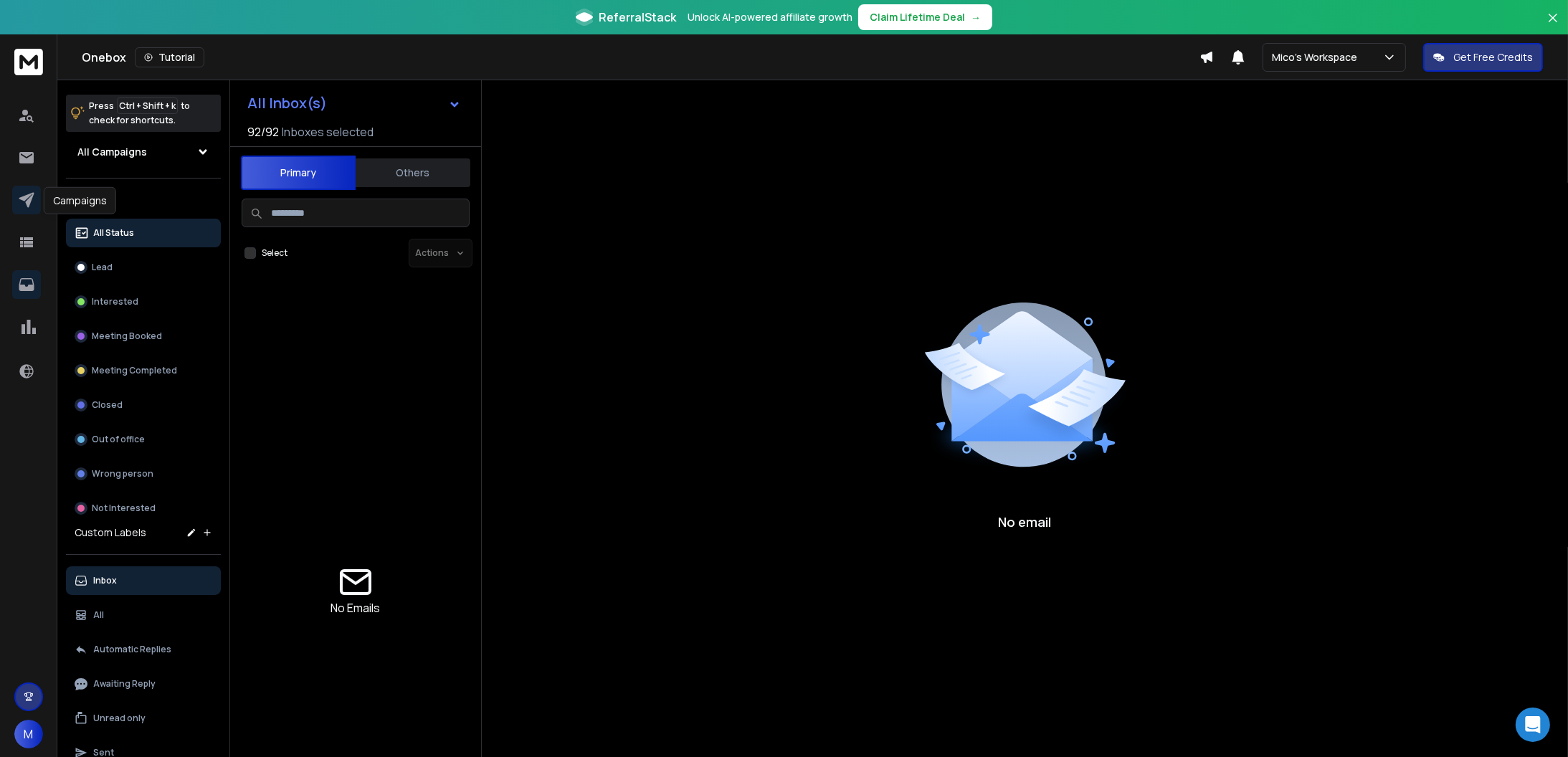
click at [30, 206] on icon at bounding box center [27, 200] width 17 height 17
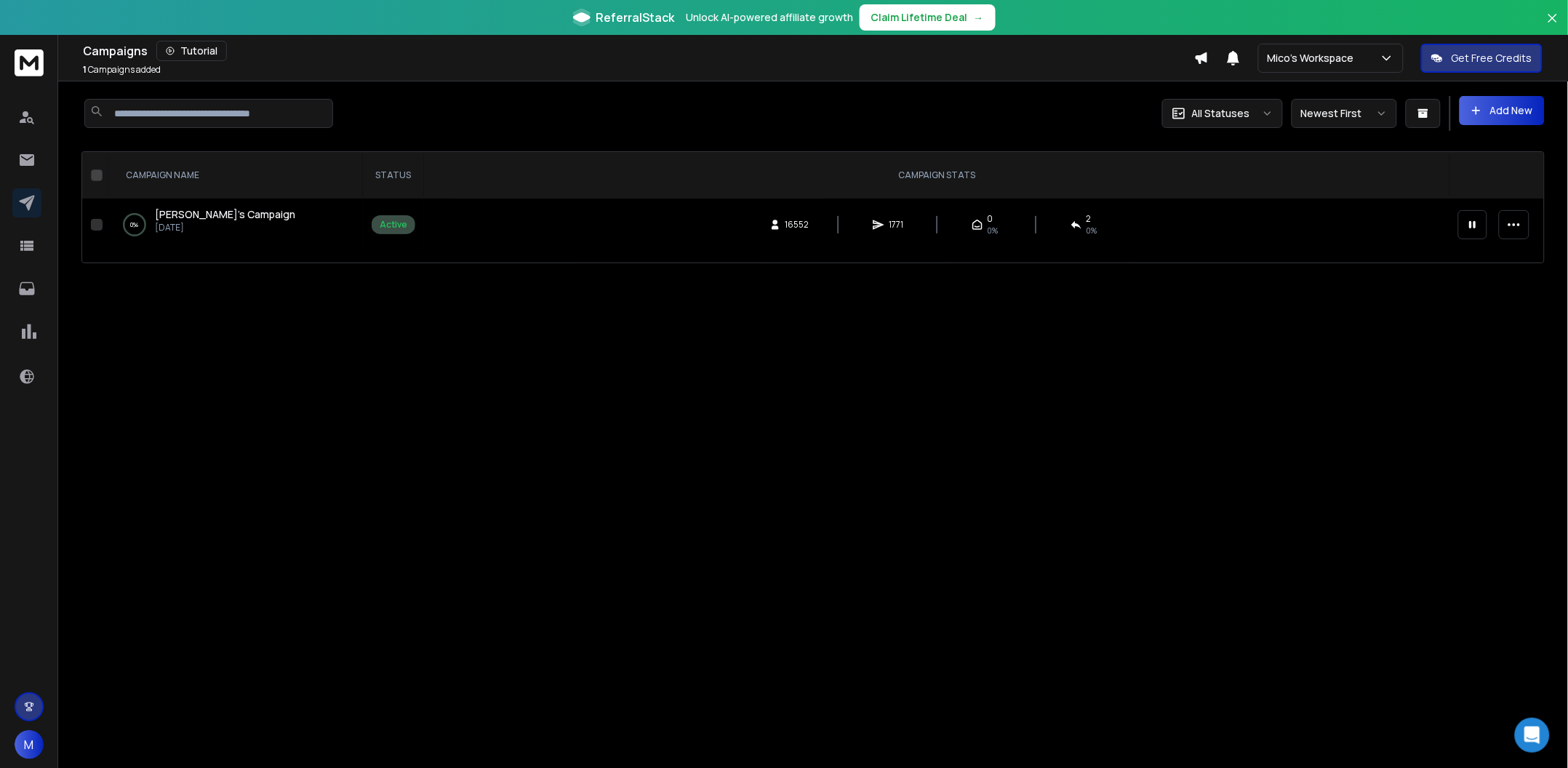
click at [1509, 96] on button "Add New" at bounding box center [1502, 110] width 85 height 29
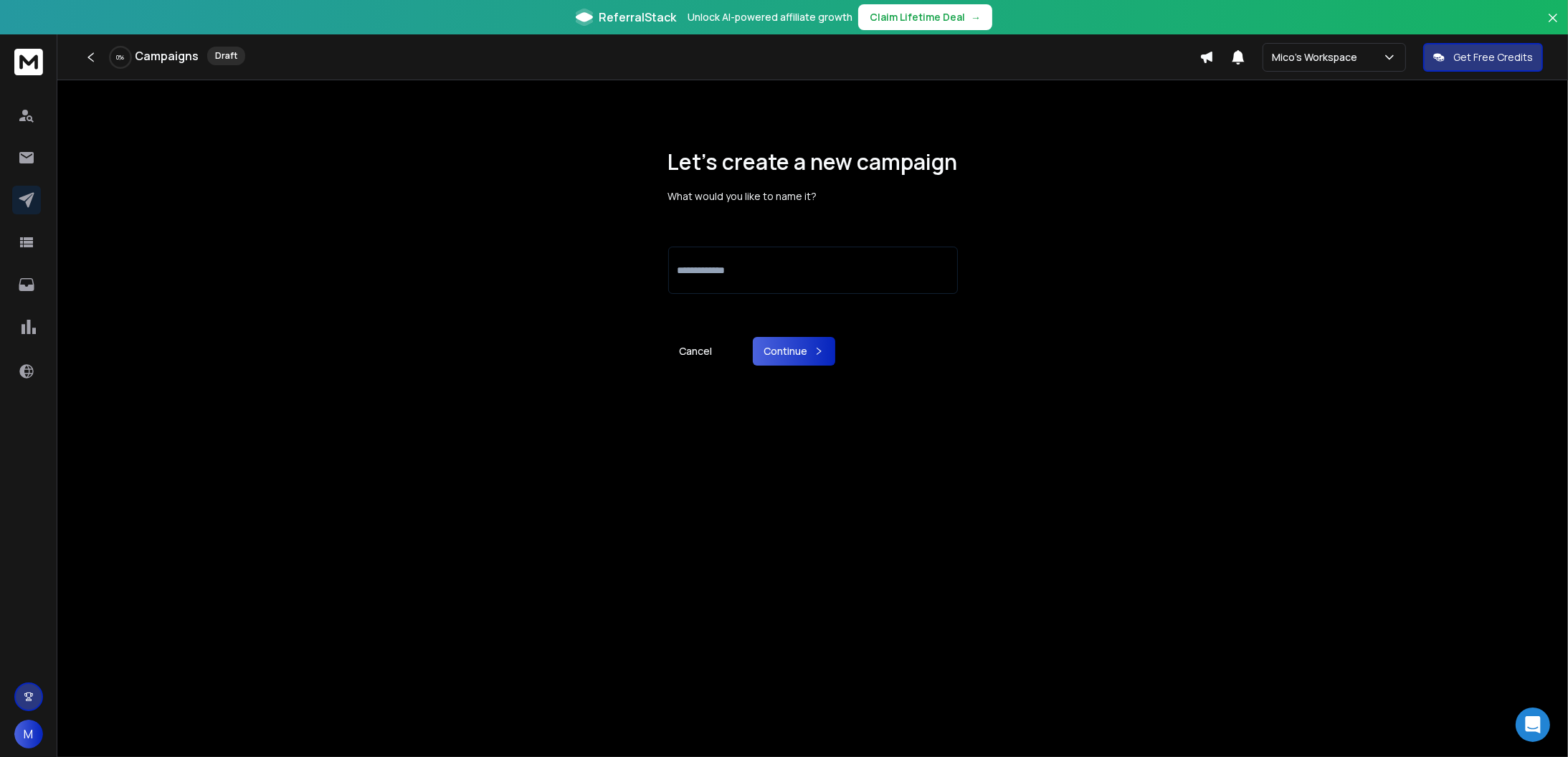
click at [781, 266] on input at bounding box center [813, 270] width 290 height 47
type input "**********"
click at [812, 352] on button "Continue" at bounding box center [794, 351] width 83 height 29
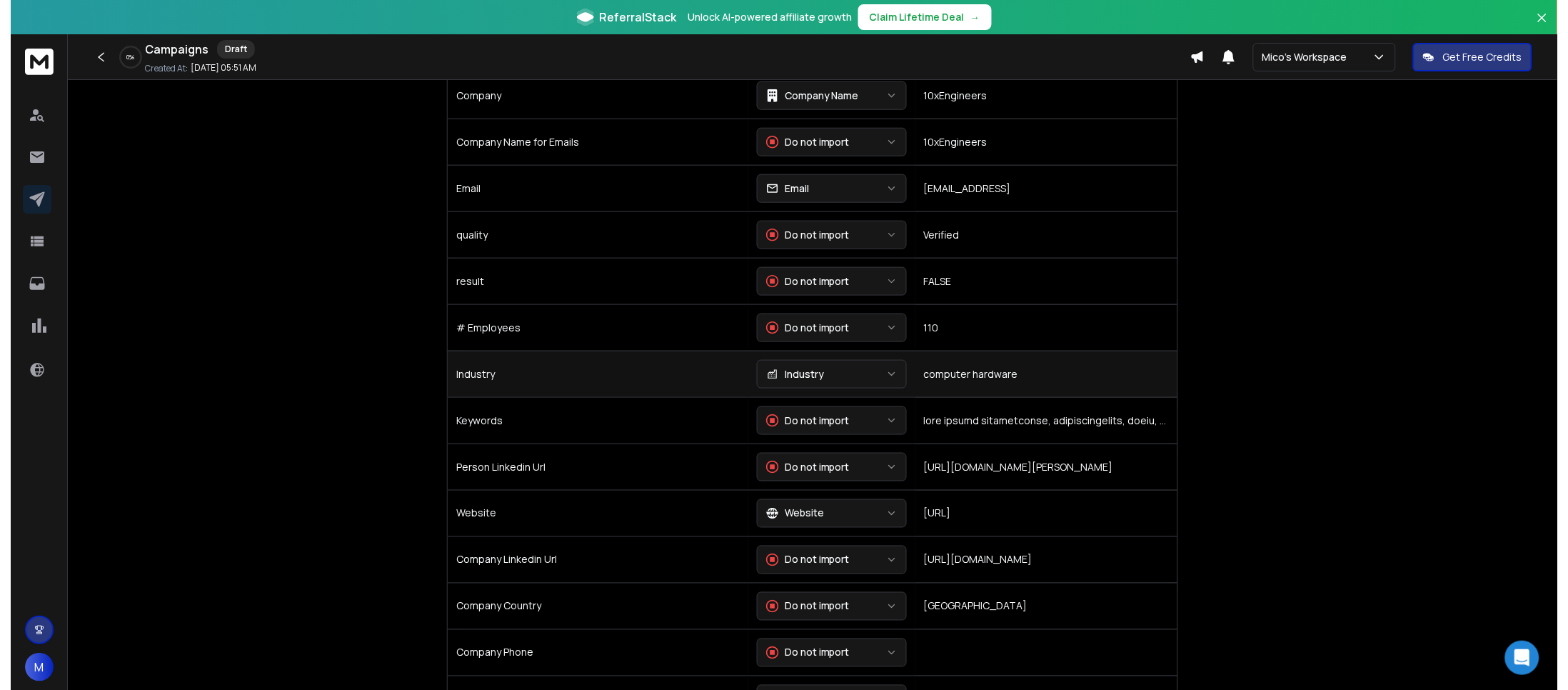
scroll to position [428, 0]
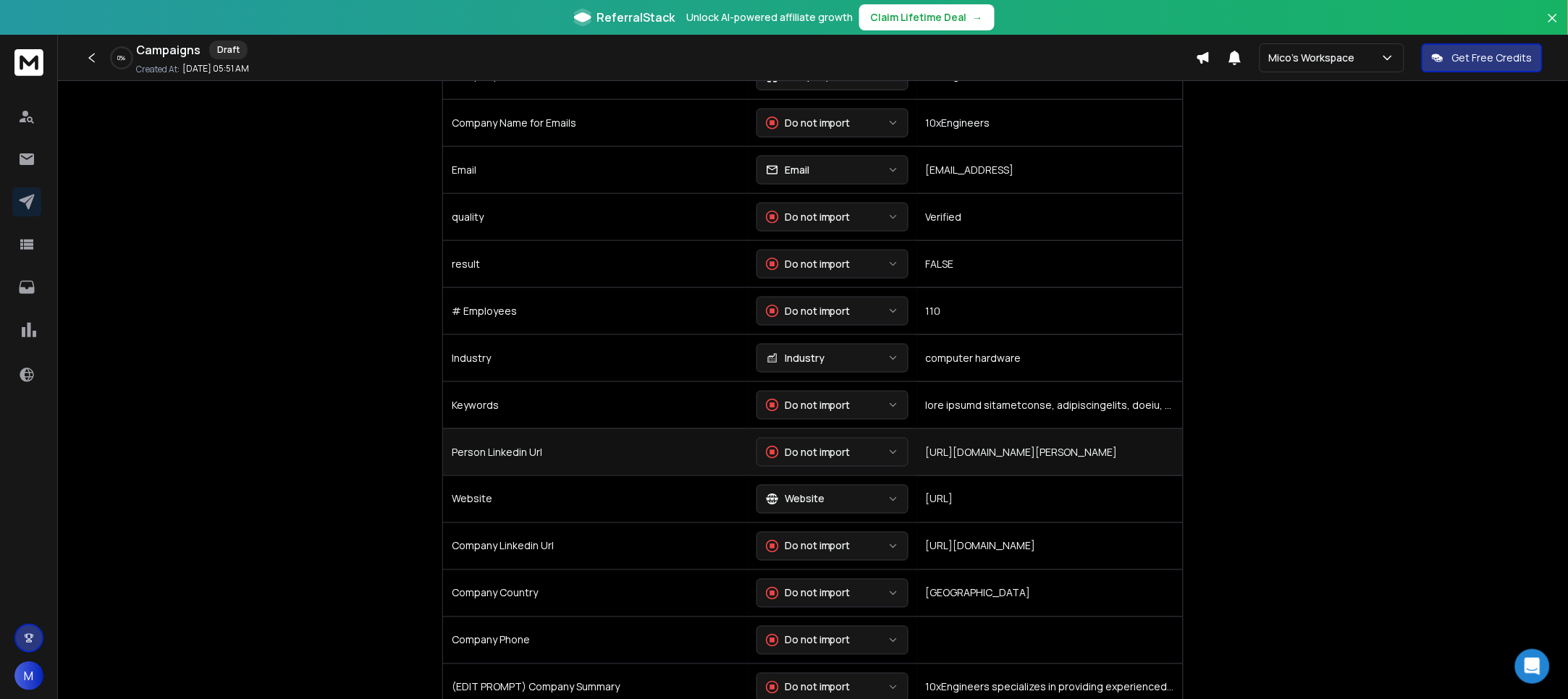
click at [857, 447] on button "Do not import" at bounding box center [832, 452] width 152 height 29
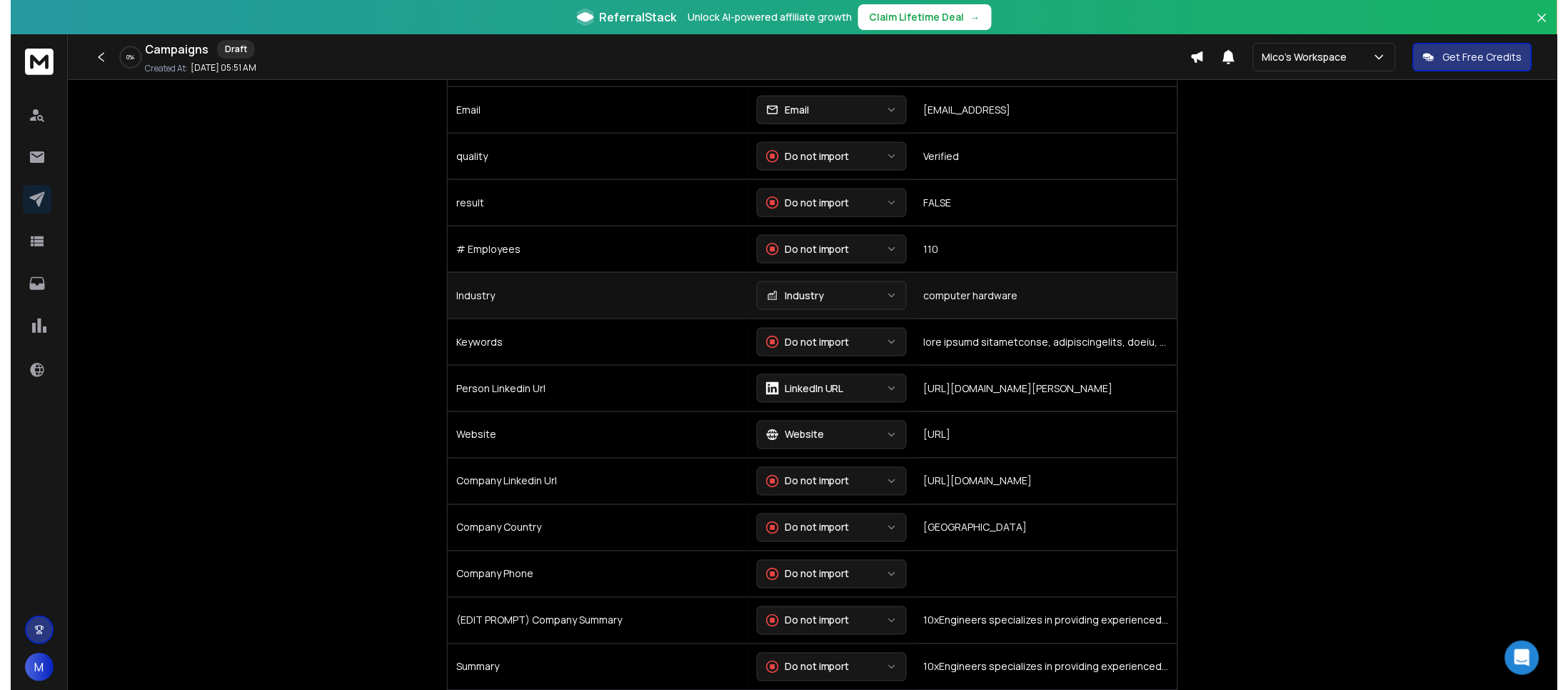
scroll to position [571, 0]
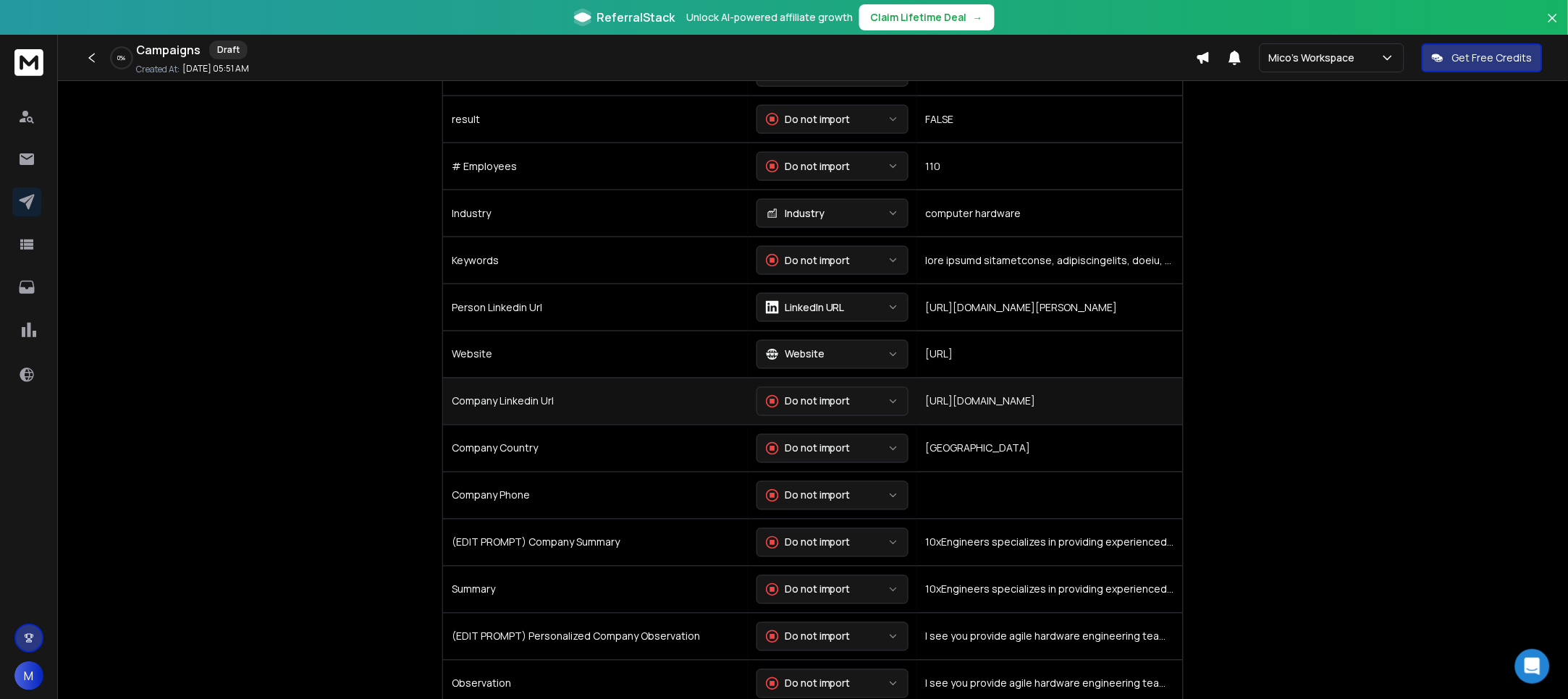
click at [838, 395] on div "Do not import" at bounding box center [808, 401] width 84 height 14
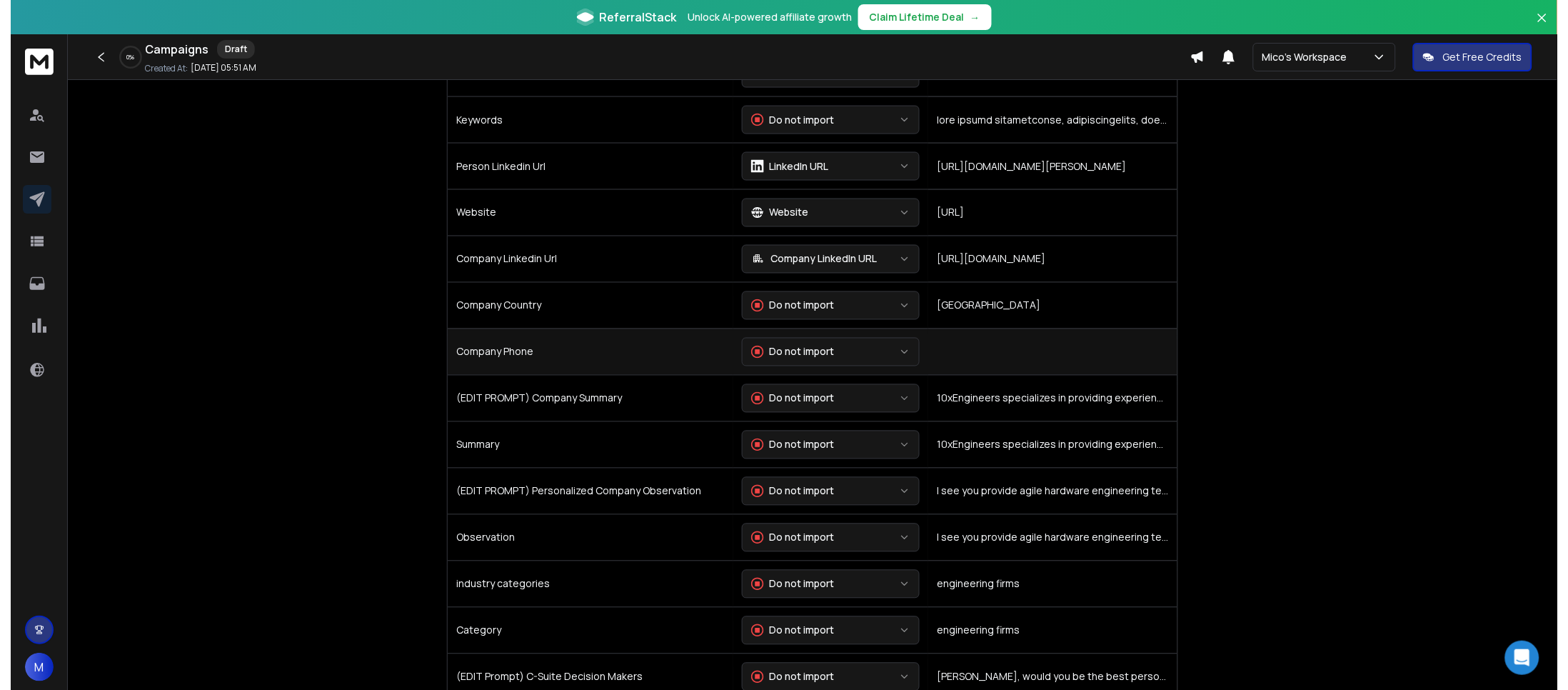
scroll to position [714, 0]
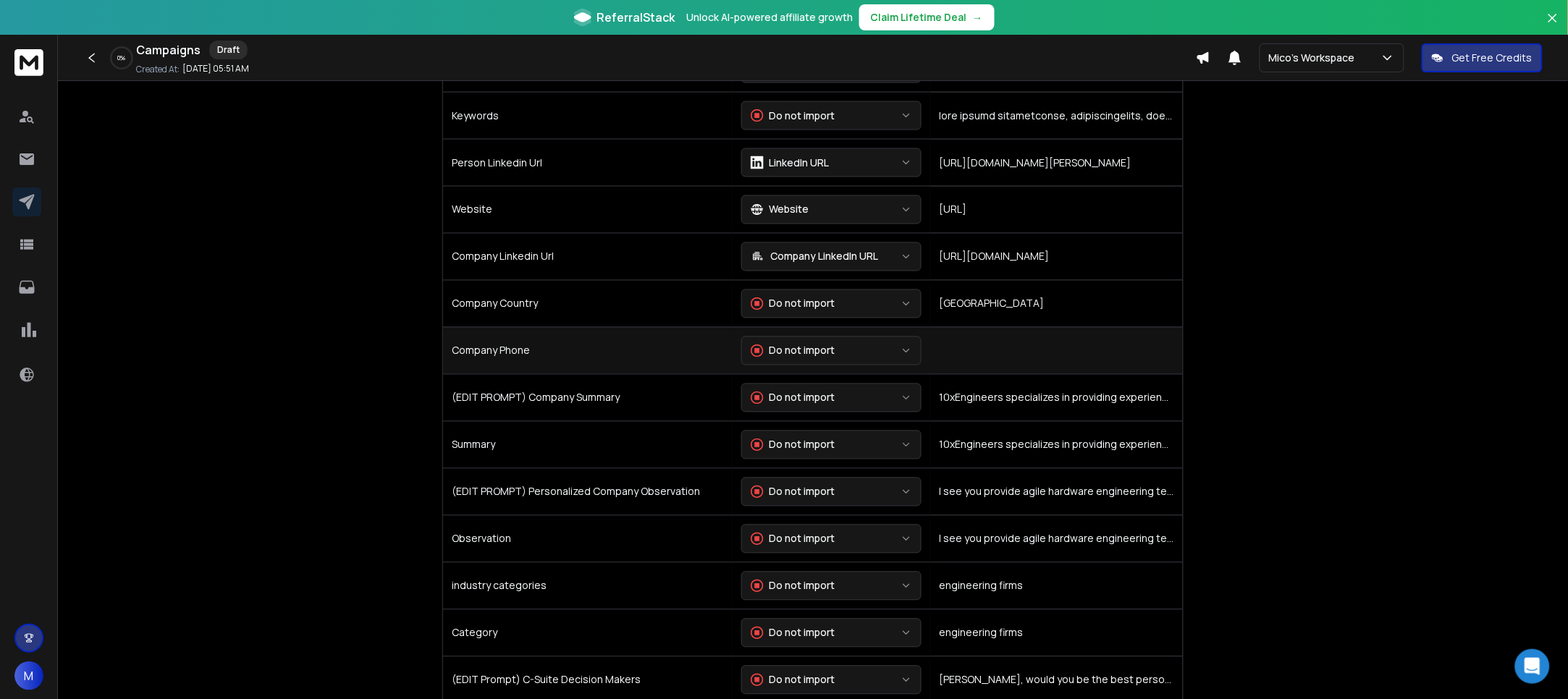
click at [808, 351] on div "Do not import" at bounding box center [793, 350] width 84 height 14
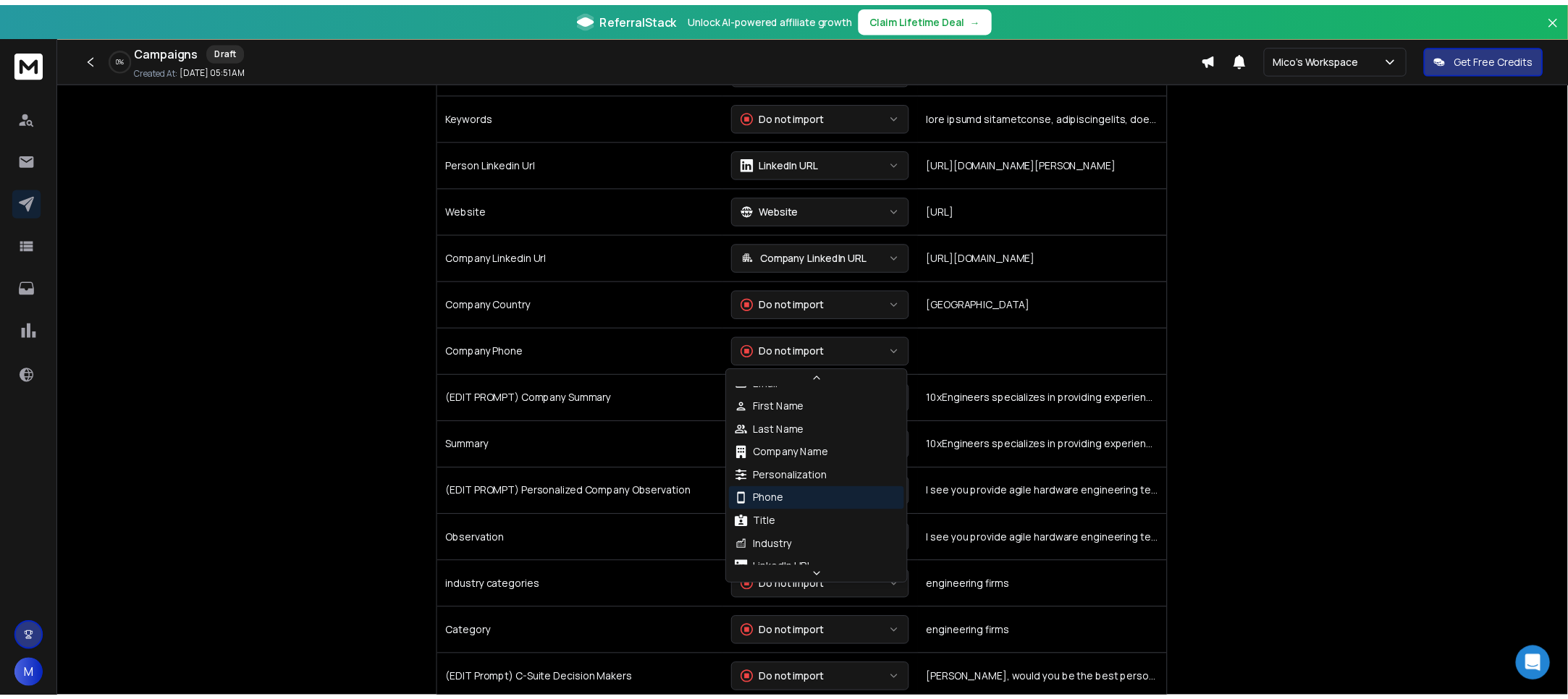
scroll to position [0, 0]
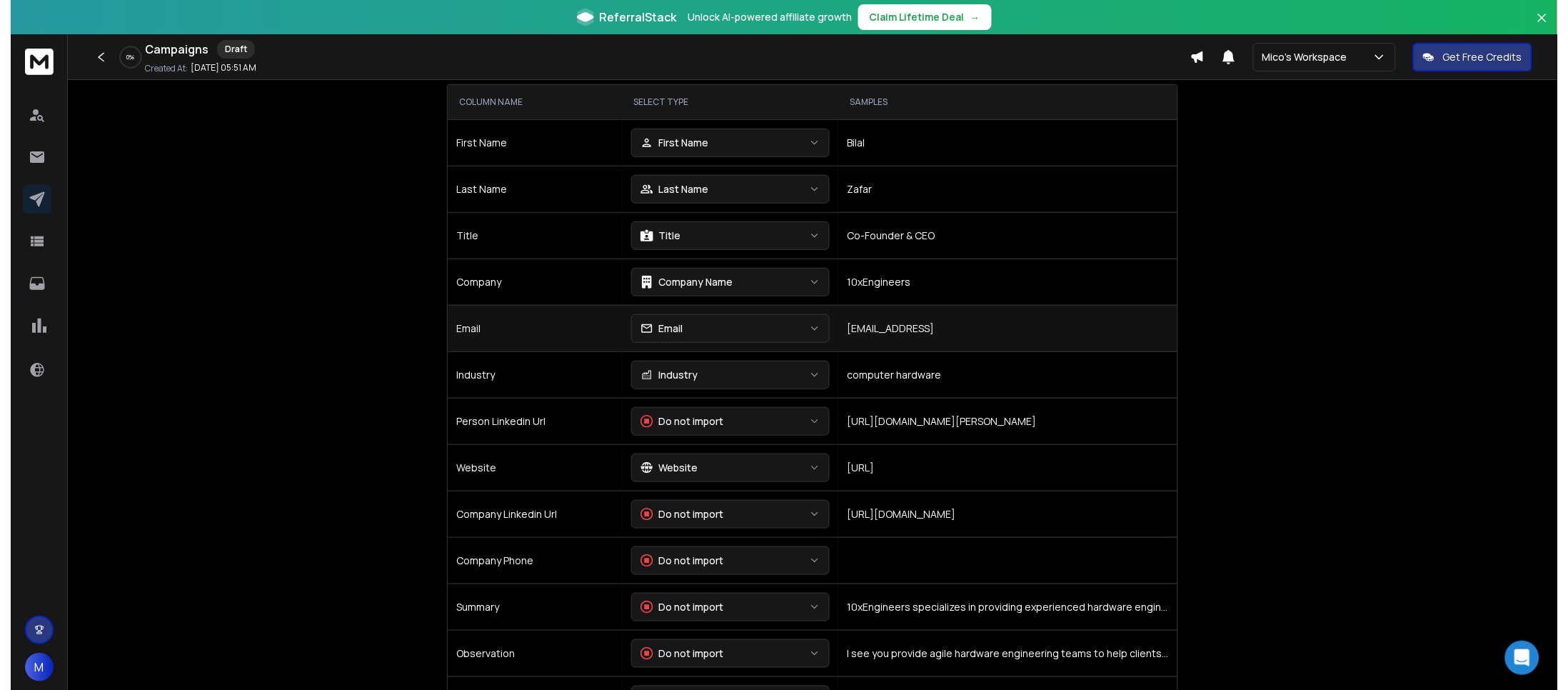
scroll to position [286, 0]
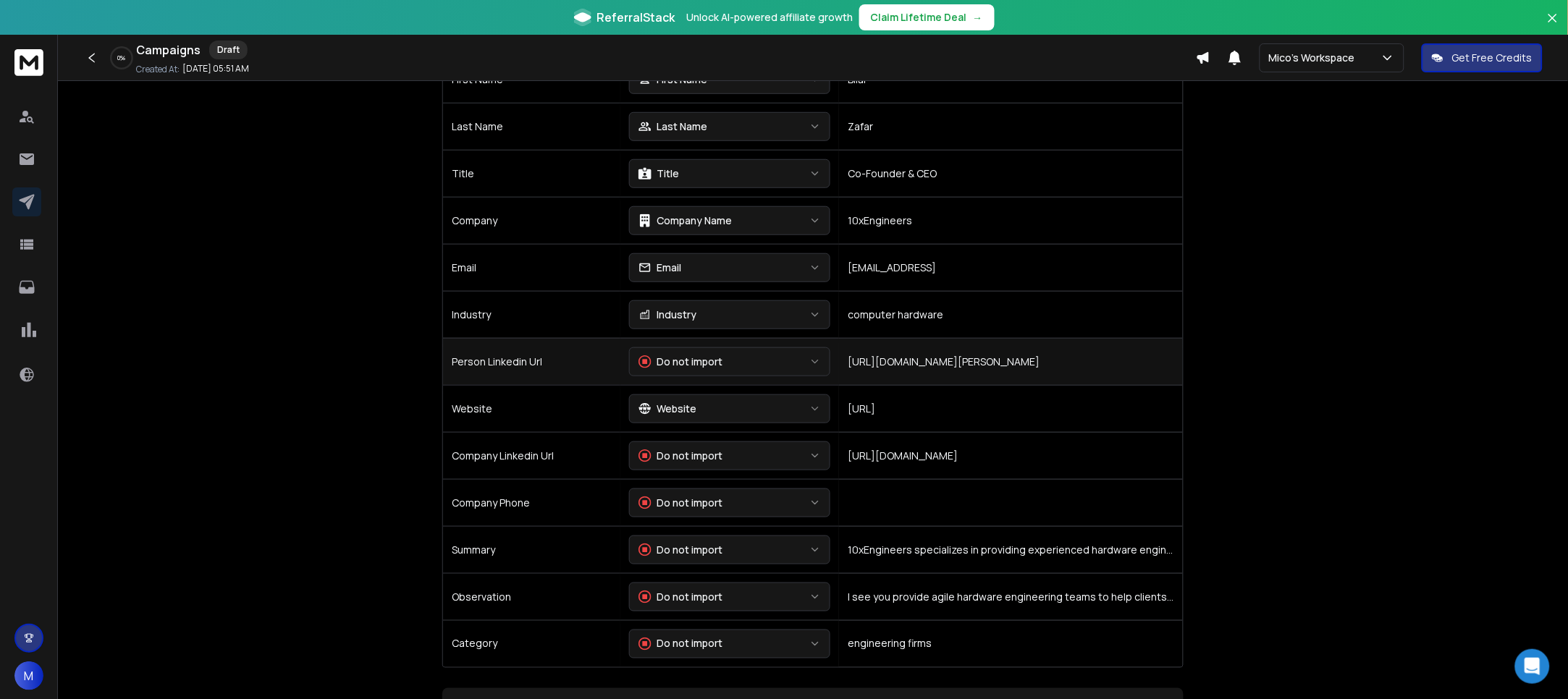
click at [784, 359] on button "Do not import" at bounding box center [730, 362] width 202 height 29
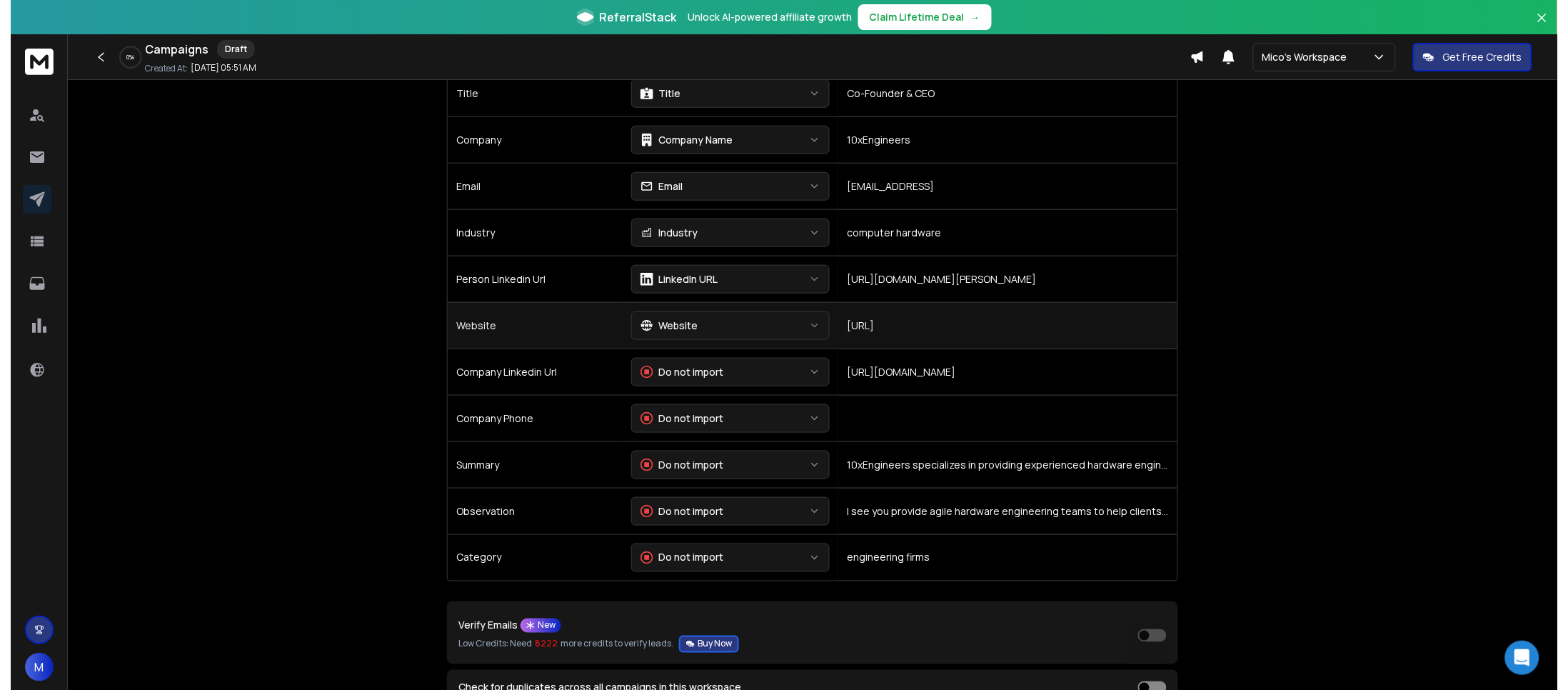
scroll to position [428, 0]
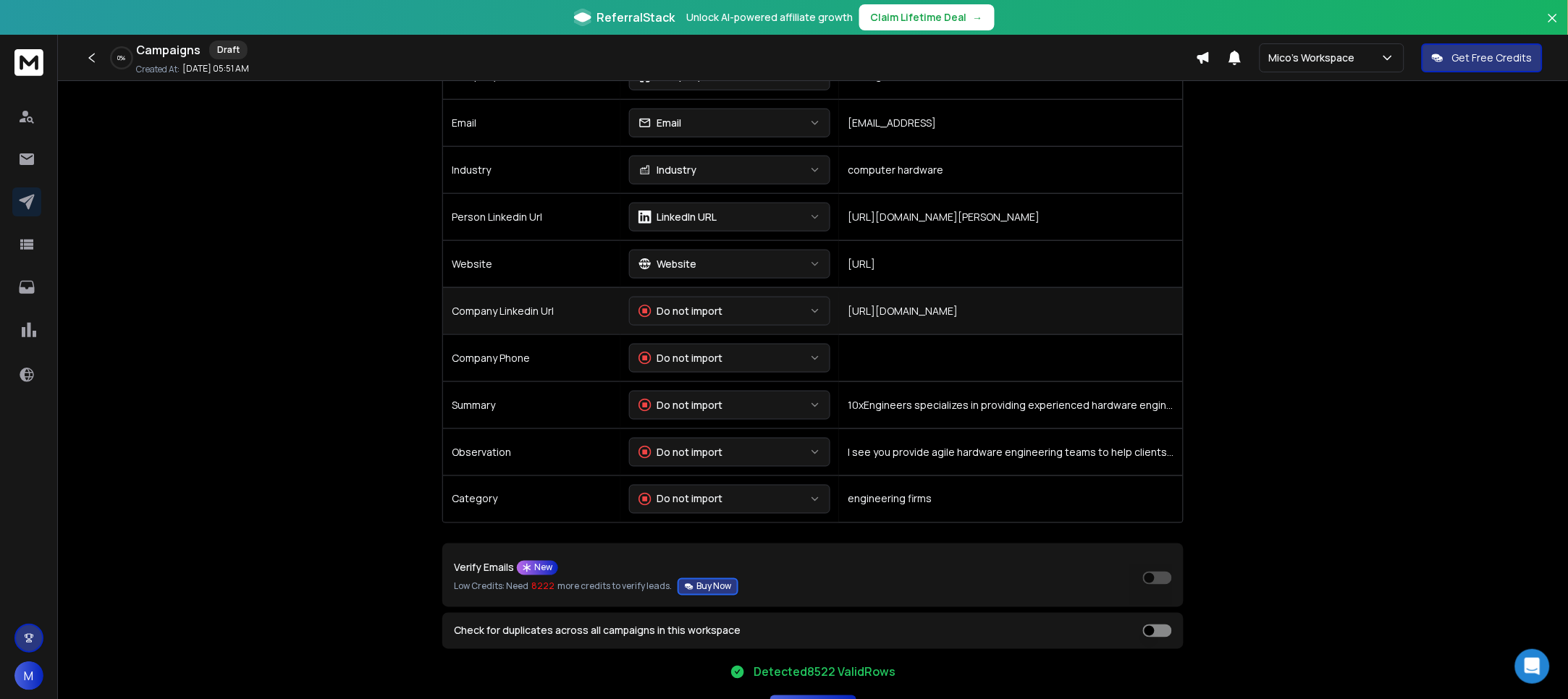
click at [735, 319] on button "Do not import" at bounding box center [730, 311] width 202 height 29
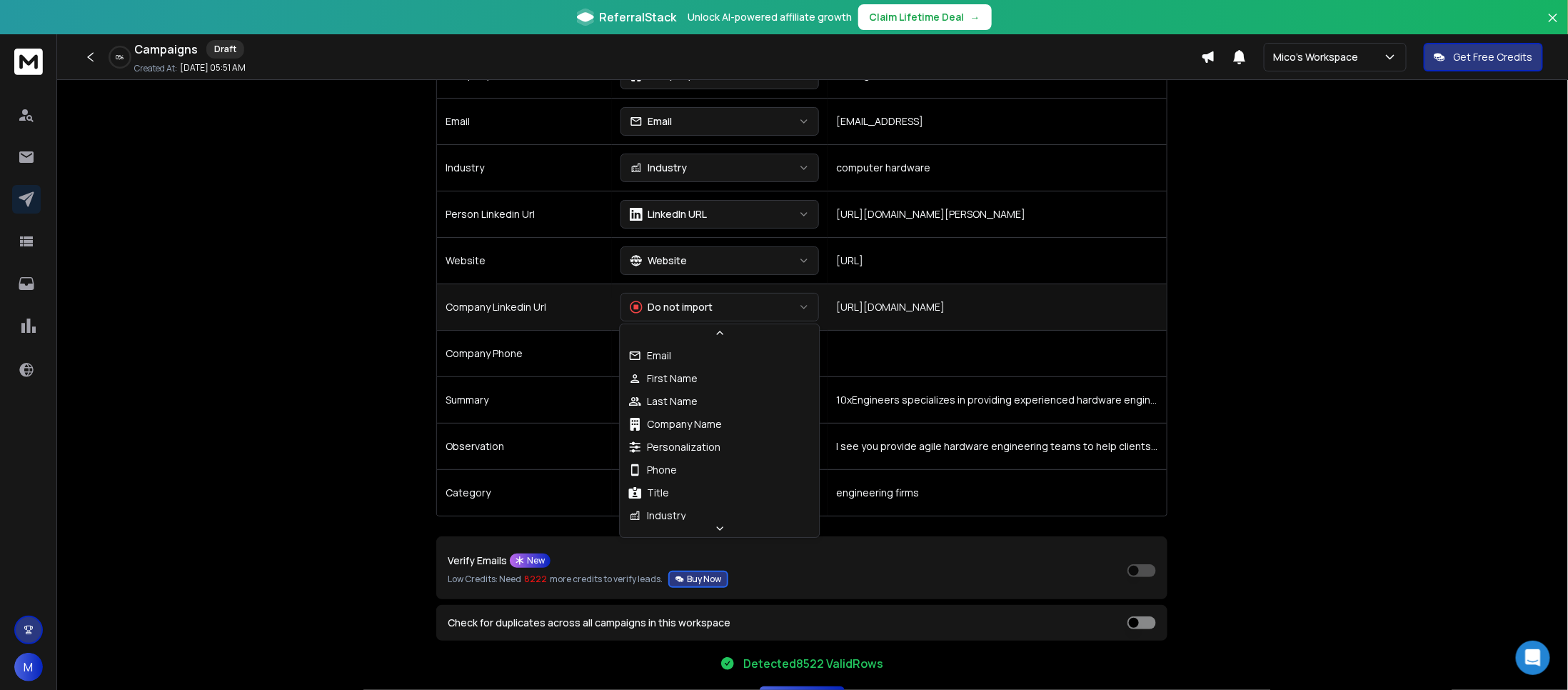
scroll to position [144, 0]
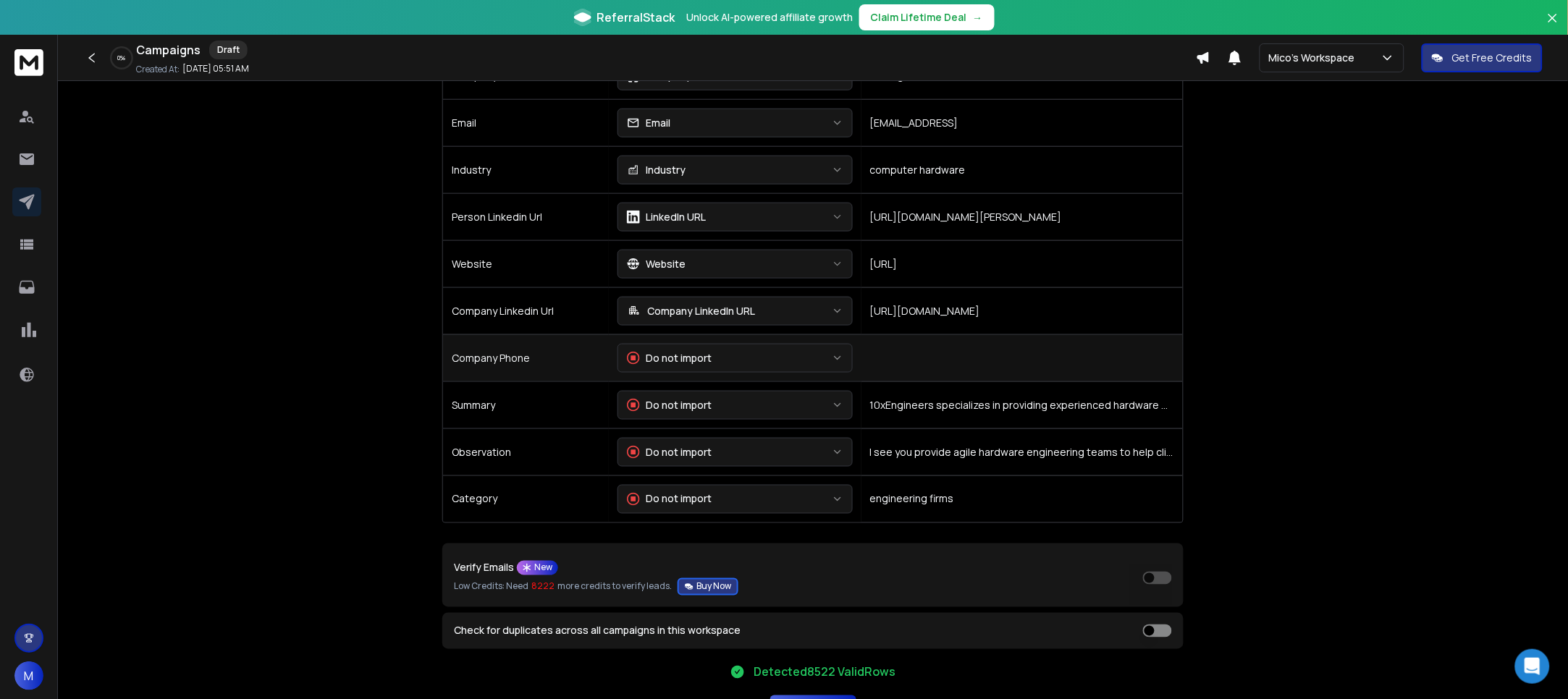
click at [718, 362] on button "Do not import" at bounding box center [735, 357] width 235 height 29
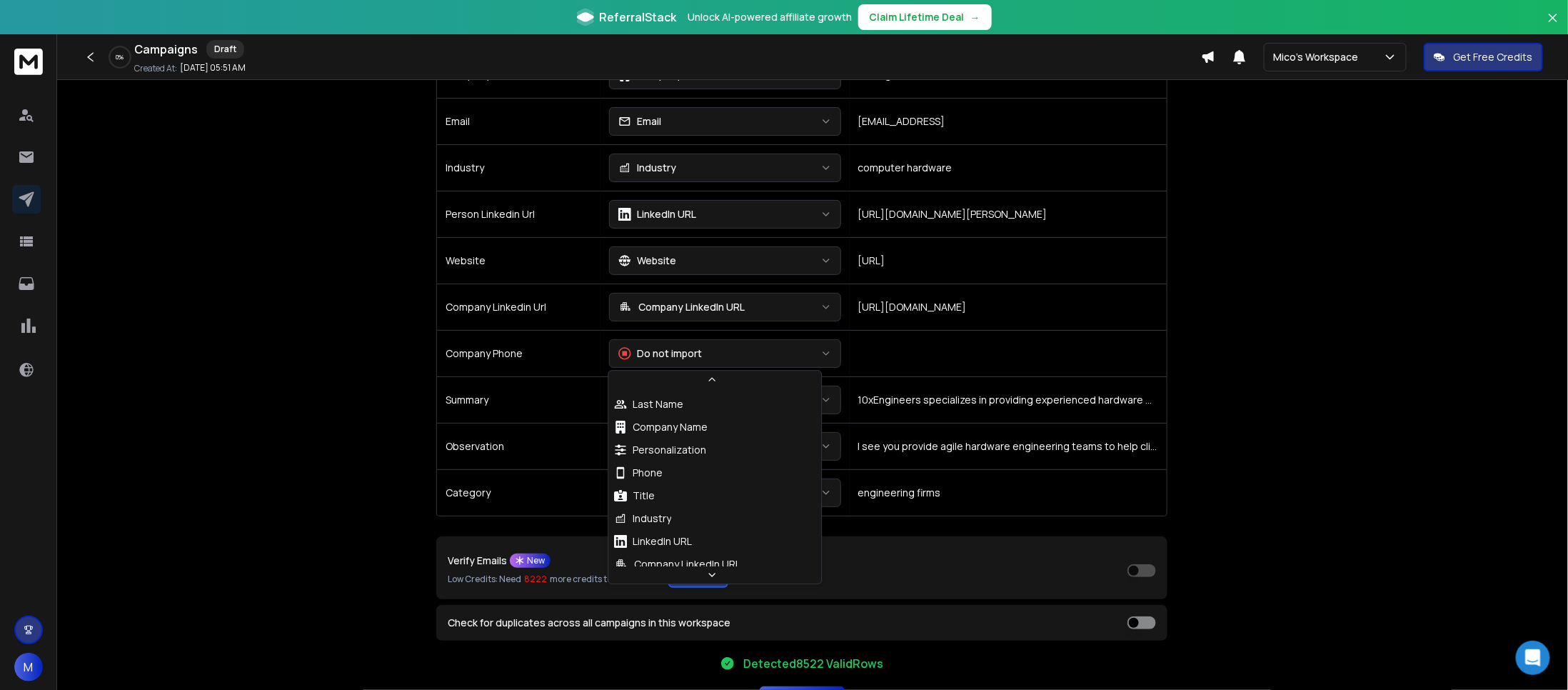
scroll to position [0, 0]
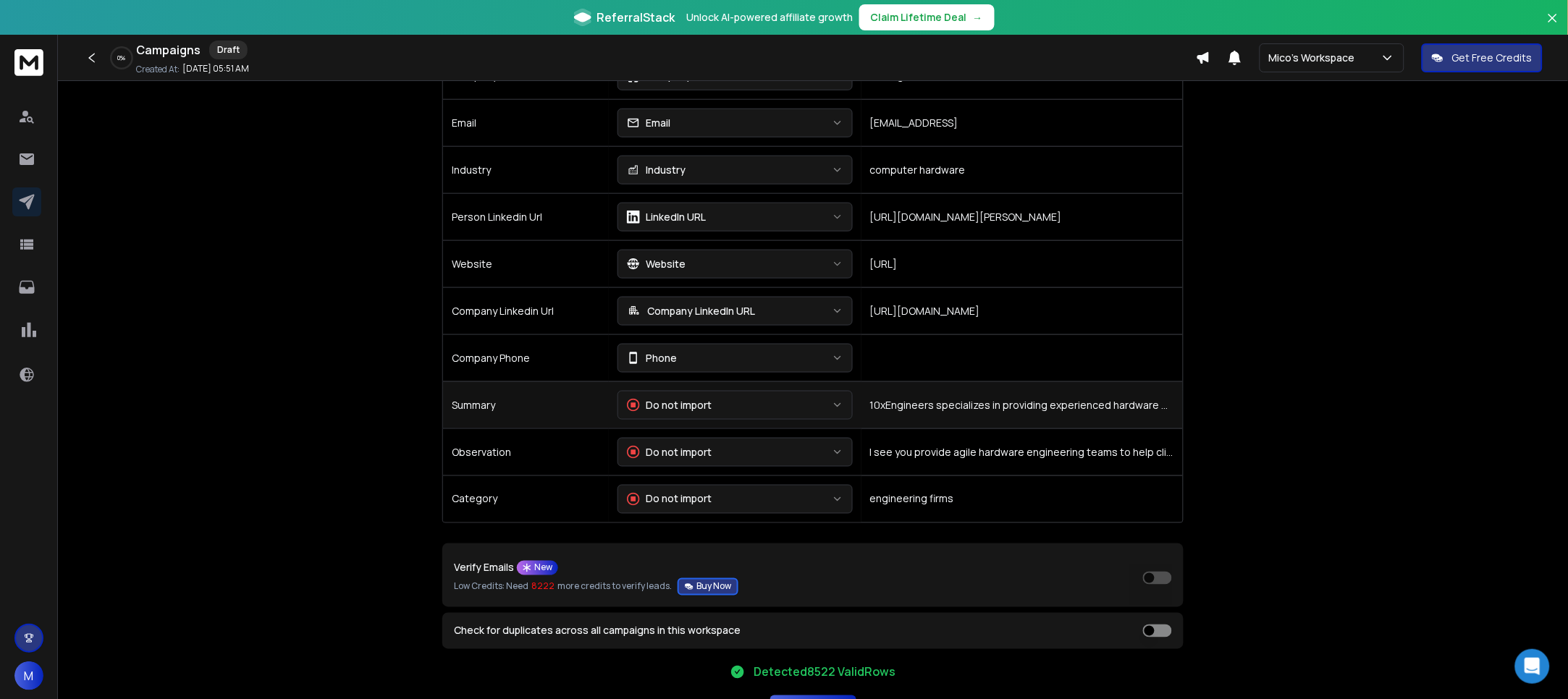
click at [682, 402] on div "Do not import" at bounding box center [669, 405] width 84 height 14
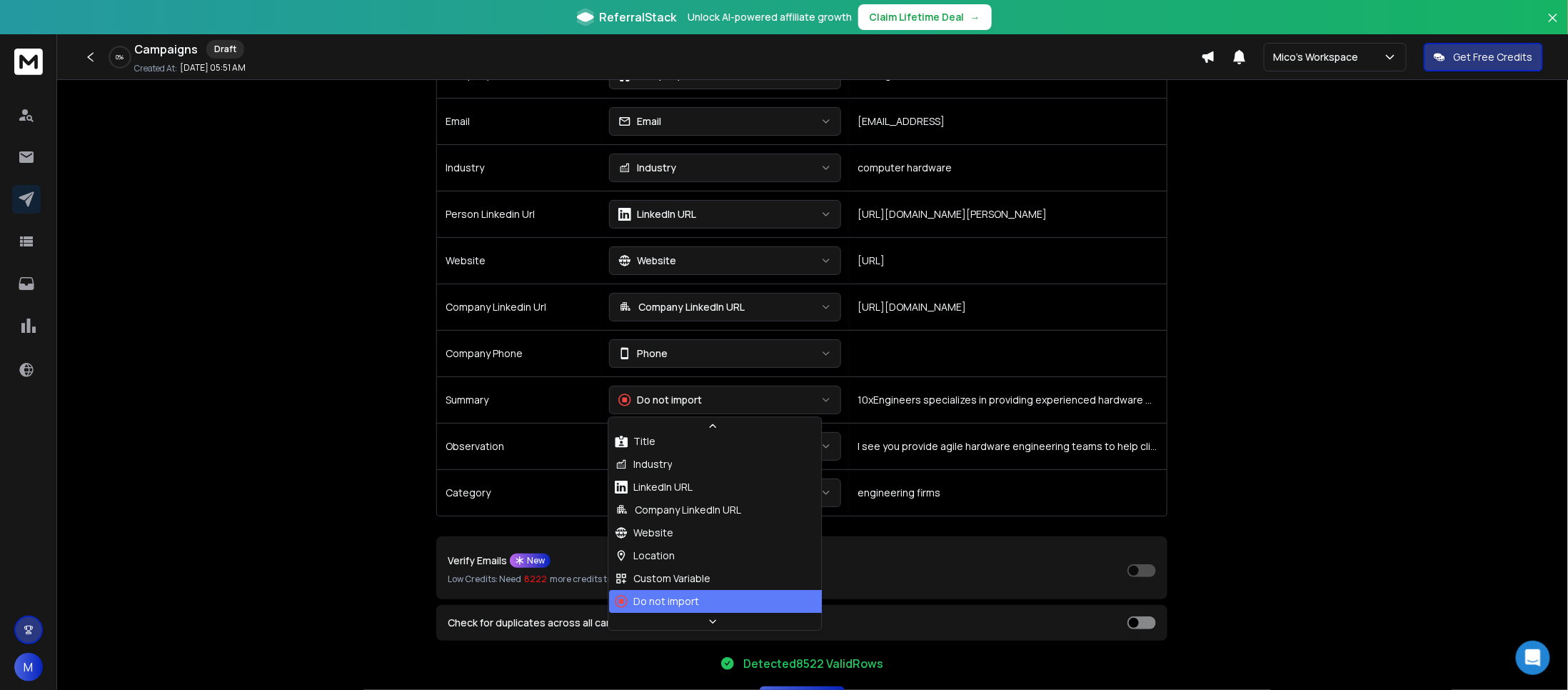
scroll to position [129, 0]
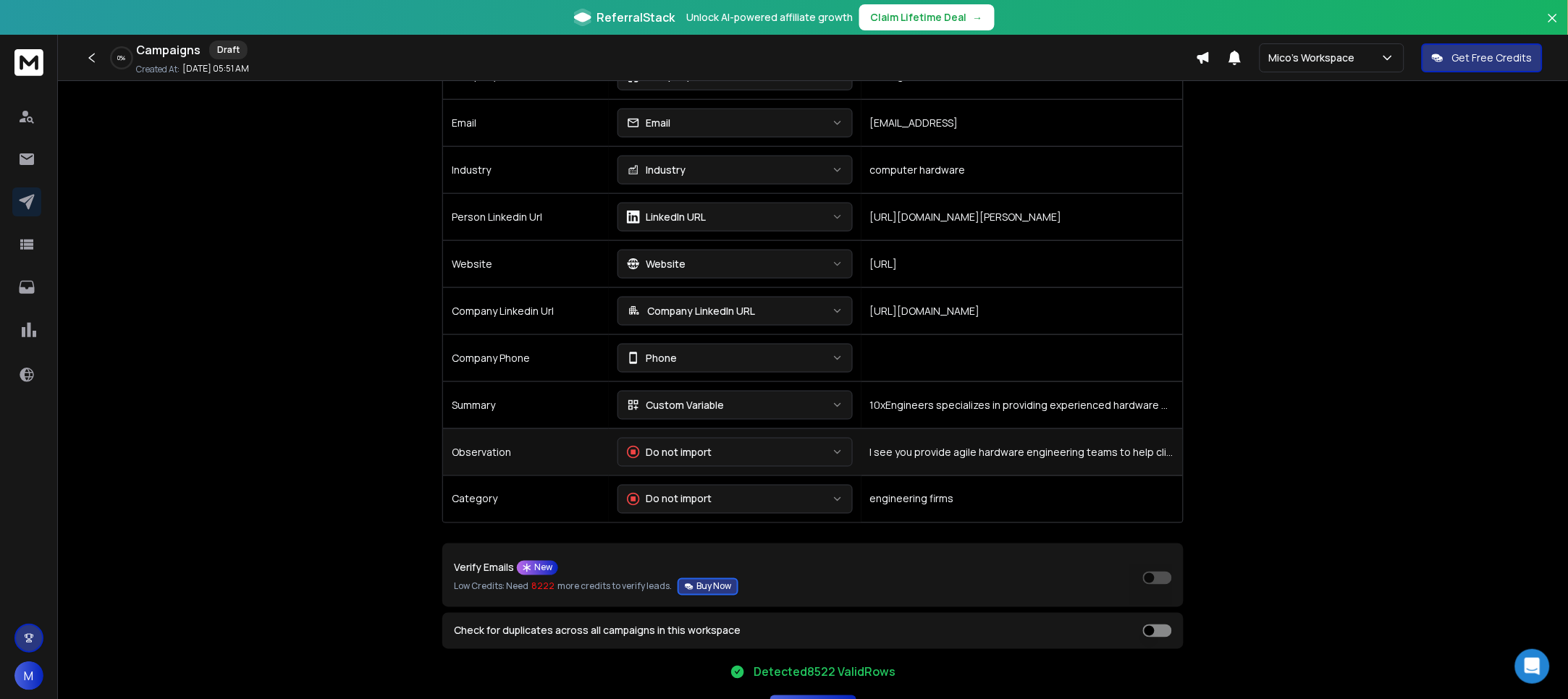
click at [692, 445] on div "Do not import" at bounding box center [669, 452] width 84 height 14
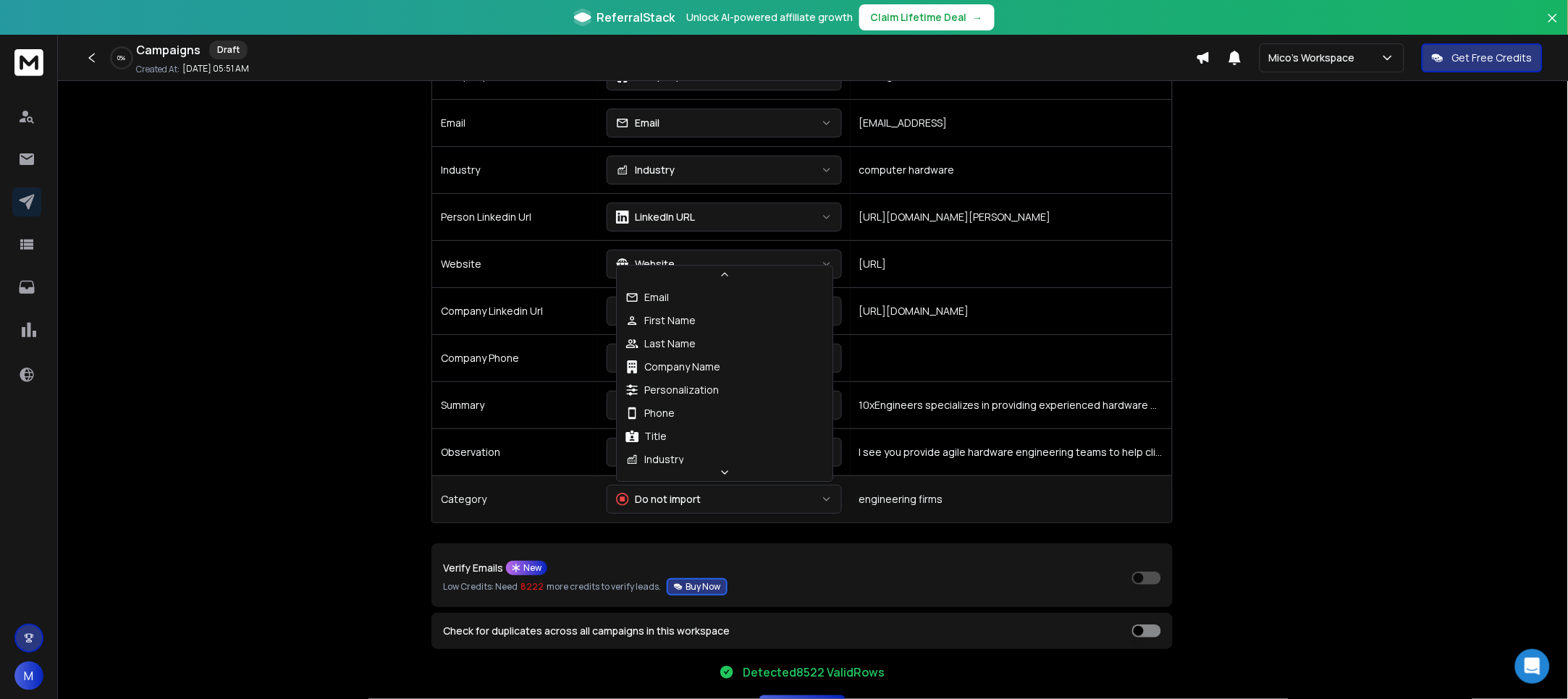
click at [727, 500] on button "Do not import" at bounding box center [725, 499] width 235 height 29
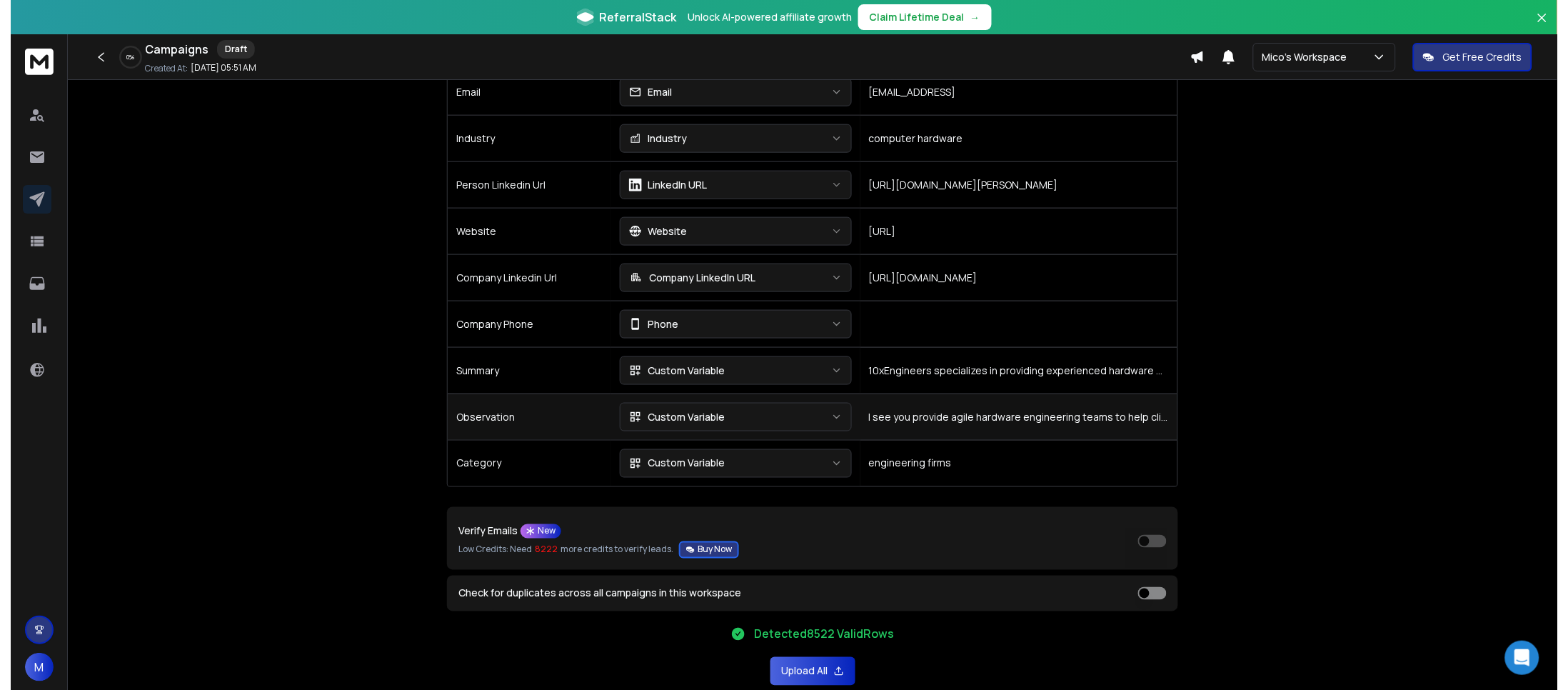
scroll to position [476, 0]
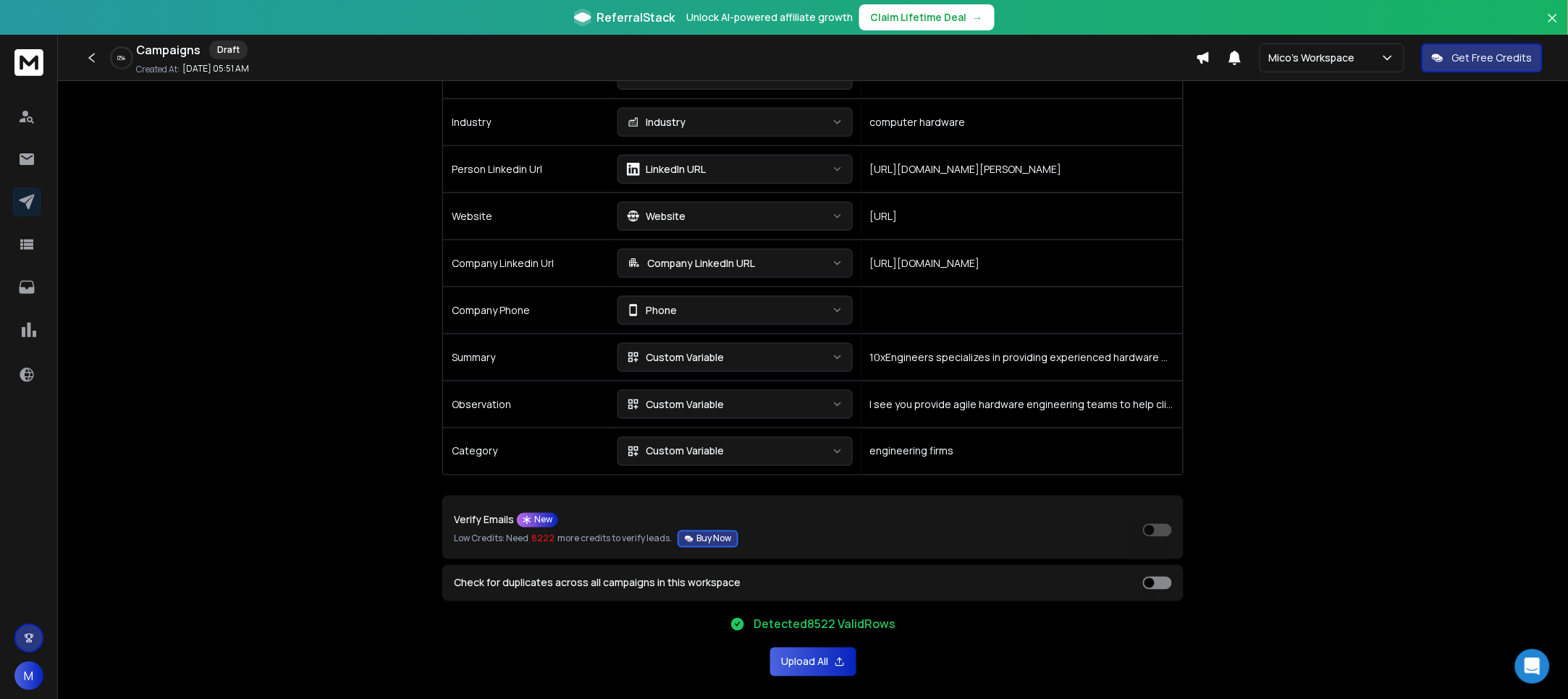
click at [1159, 582] on button "Check for duplicates across all campaigns in this workspace" at bounding box center [1157, 583] width 29 height 13
click at [823, 659] on button "Upload All" at bounding box center [813, 662] width 86 height 29
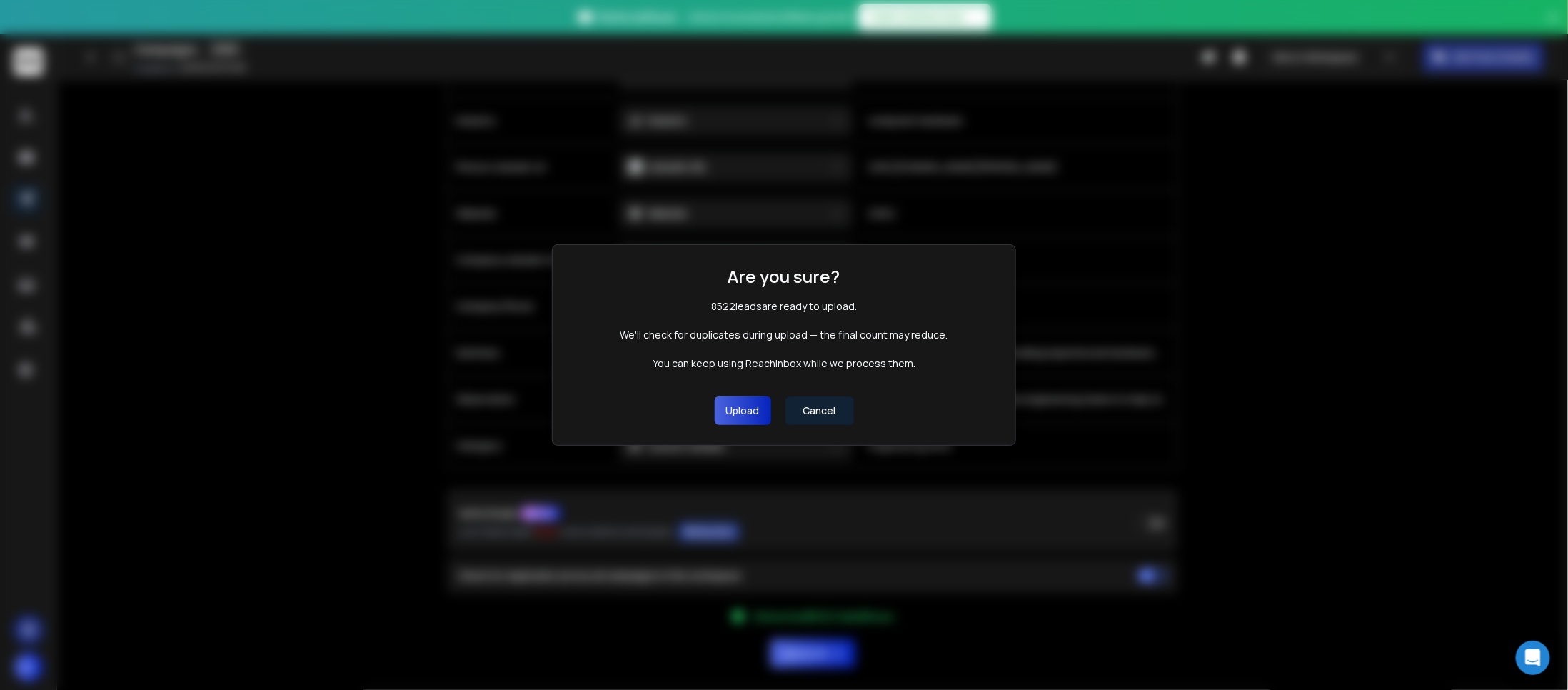
click at [732, 392] on div "Are you sure? 8522 lead s are ready to upload. We'll check for duplicates durin…" at bounding box center [784, 345] width 423 height 160
click at [727, 408] on button "Upload" at bounding box center [742, 410] width 56 height 29
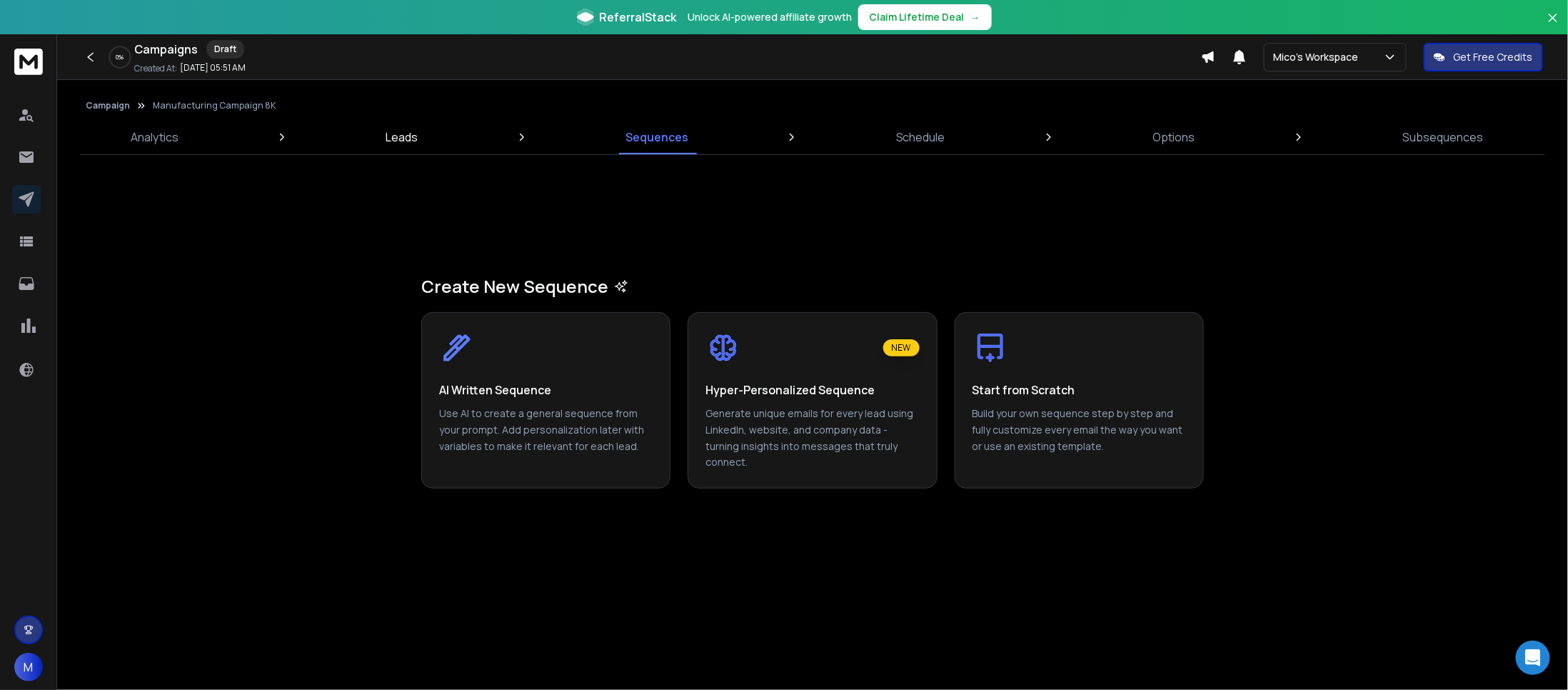
click at [408, 141] on p "Leads" at bounding box center [401, 137] width 32 height 17
